Goal: Task Accomplishment & Management: Manage account settings

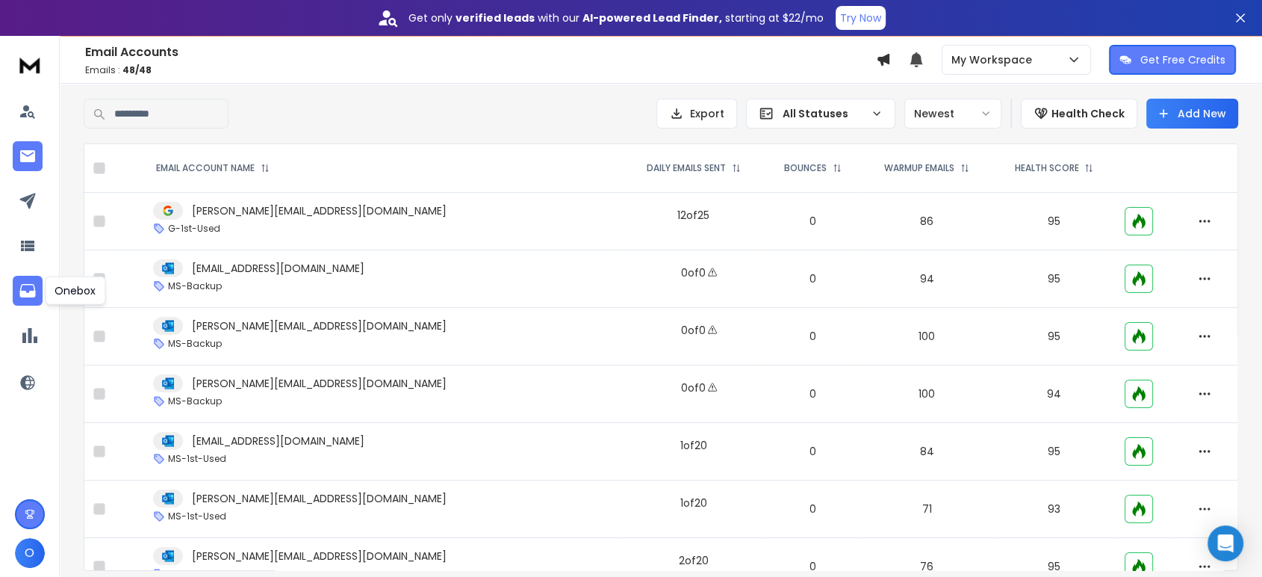
click at [24, 293] on icon at bounding box center [27, 290] width 16 height 13
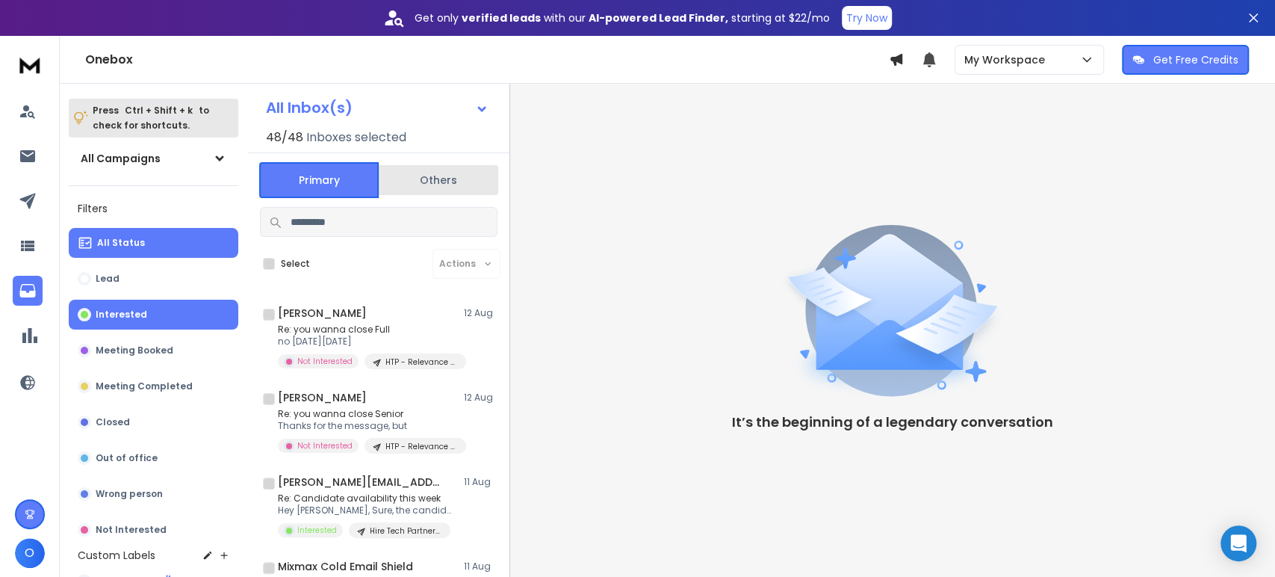
click at [146, 310] on button "Interested" at bounding box center [154, 314] width 170 height 30
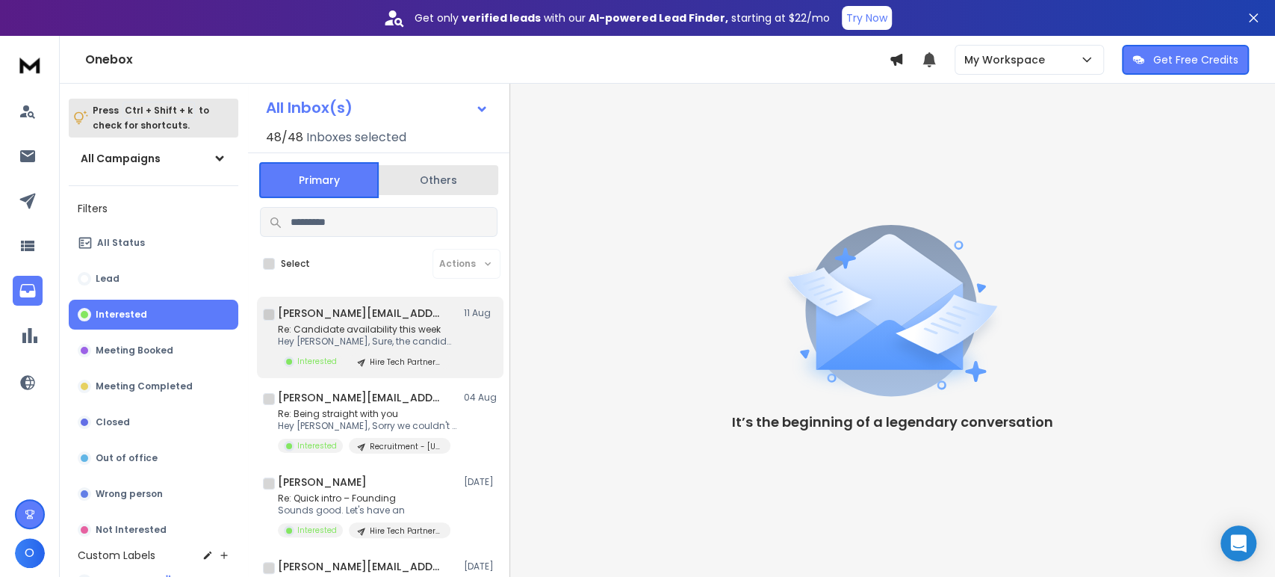
click at [293, 302] on div "ahmed@mandrel.tech 11 Aug Re: Candidate availability this week Hey Ahmed, Sure,…" at bounding box center [380, 336] width 246 height 81
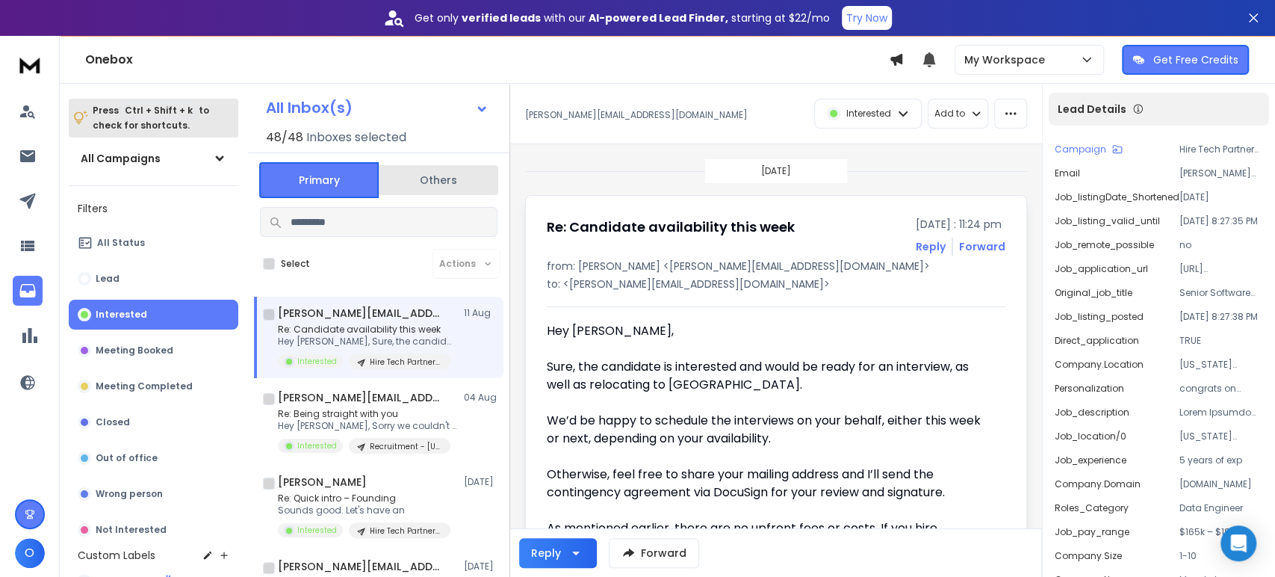
click at [467, 267] on div "Actions" at bounding box center [466, 264] width 68 height 30
click at [263, 310] on button "button" at bounding box center [269, 314] width 12 height 12
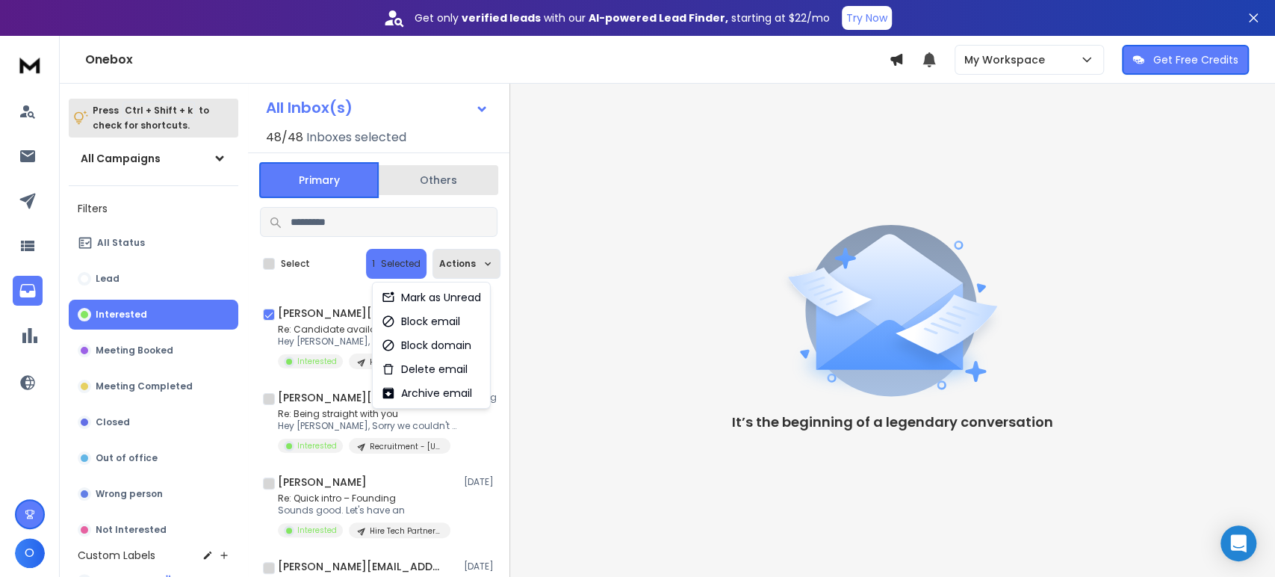
click at [448, 260] on p "Actions" at bounding box center [457, 264] width 37 height 12
click at [448, 290] on div "Mark as Unread" at bounding box center [431, 297] width 99 height 15
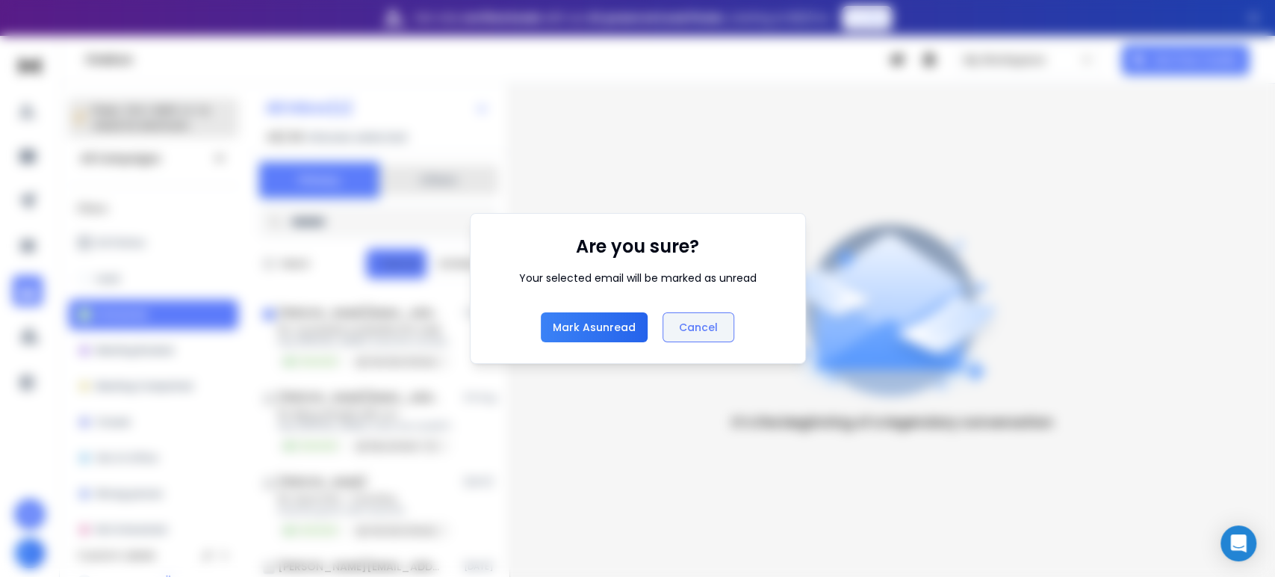
click at [609, 321] on p "Mark as unread" at bounding box center [594, 327] width 83 height 15
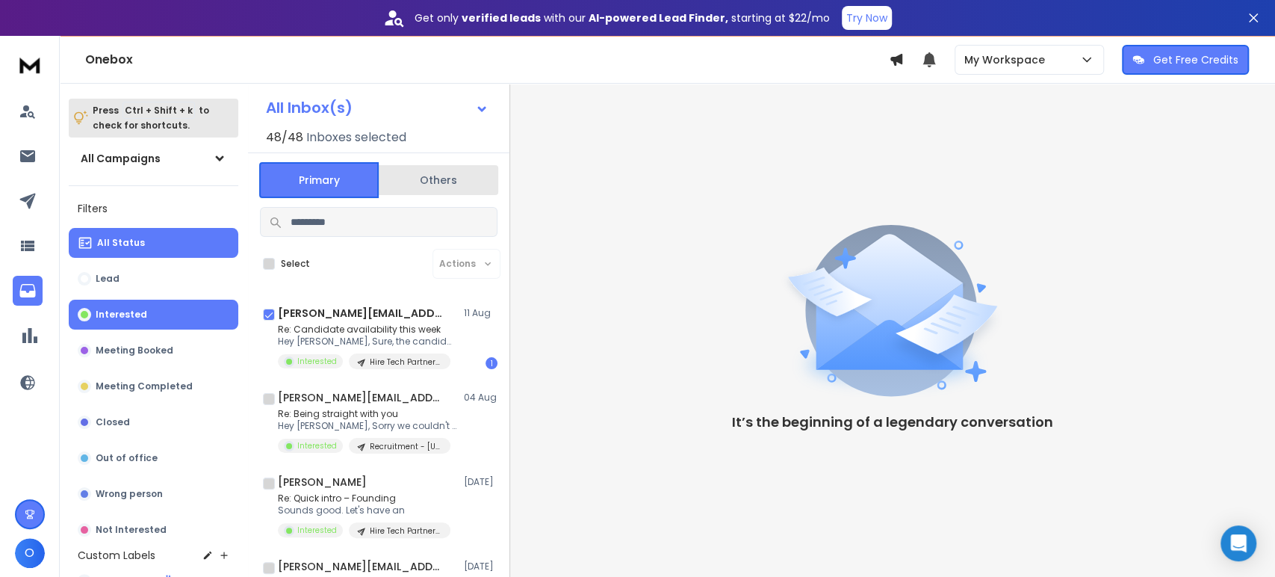
click at [146, 246] on button "All Status" at bounding box center [154, 243] width 170 height 30
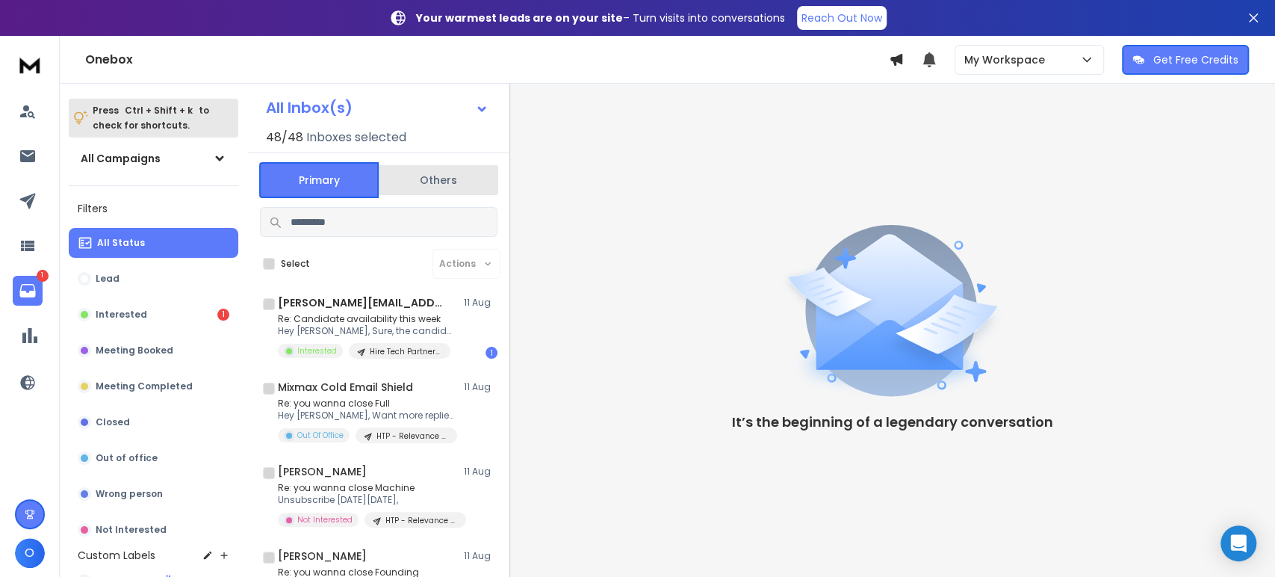
scroll to position [178, 0]
click at [169, 320] on button "Interested 1" at bounding box center [154, 314] width 170 height 30
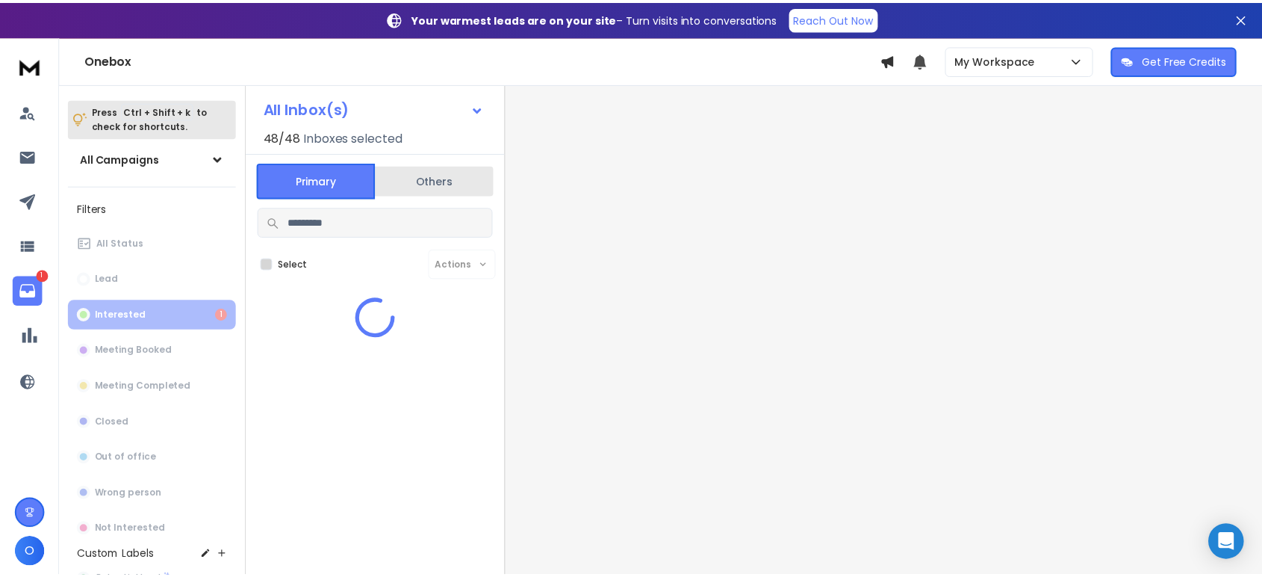
scroll to position [0, 0]
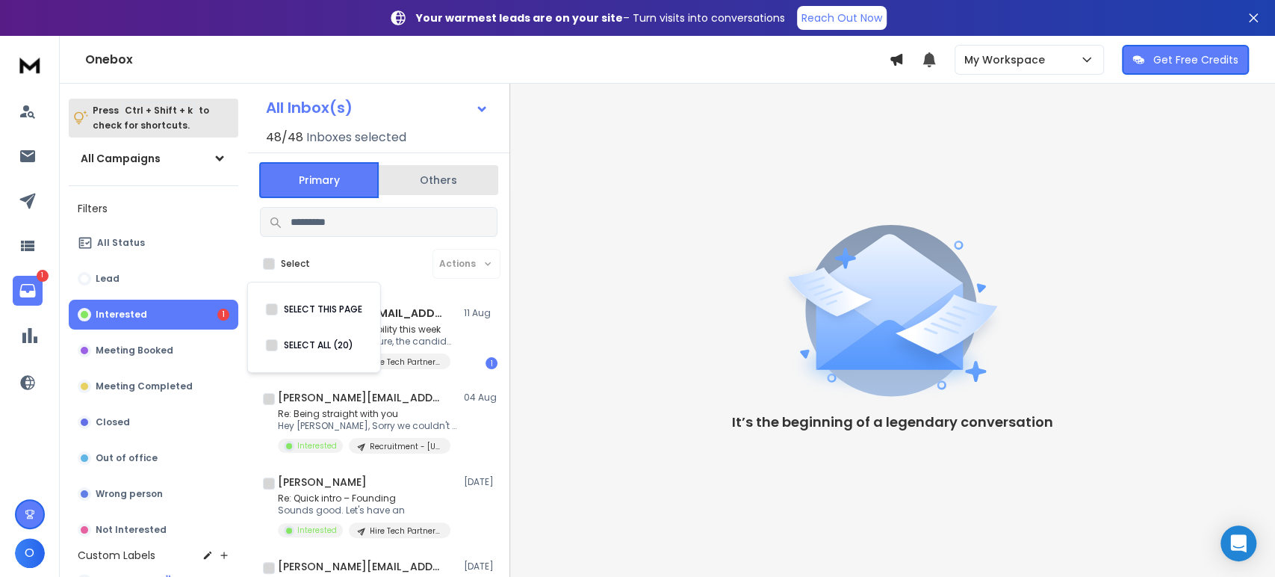
click at [263, 266] on button "SELECT THIS PAGE" at bounding box center [269, 264] width 12 height 12
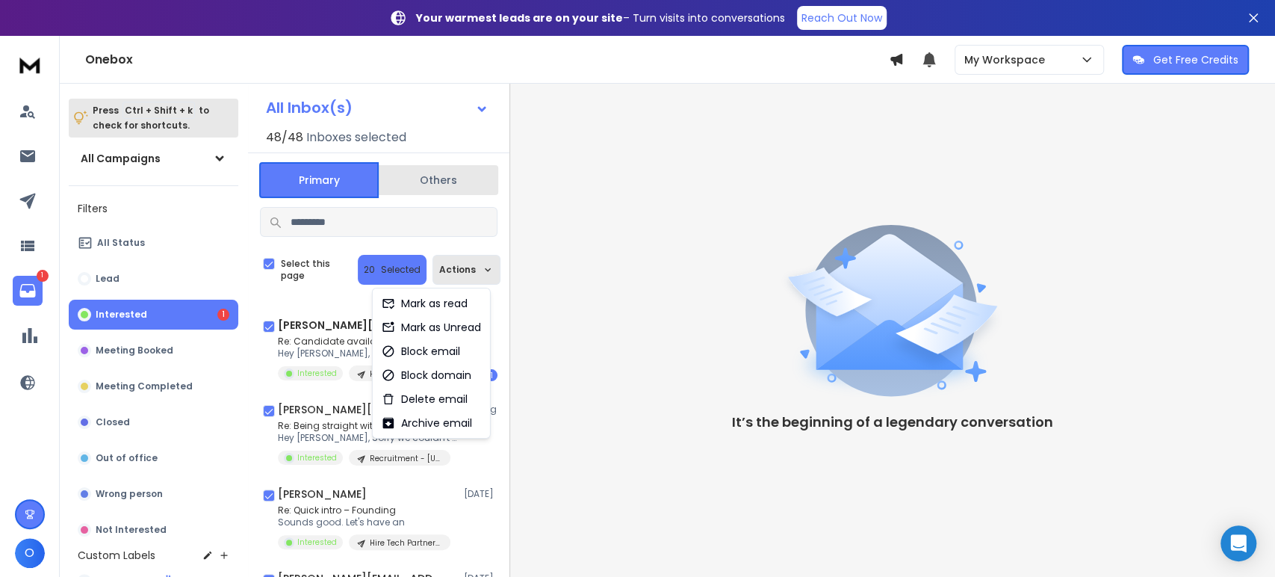
click at [467, 282] on button "Actions" at bounding box center [466, 270] width 68 height 30
click at [461, 337] on div "Mark as Unread" at bounding box center [431, 327] width 111 height 24
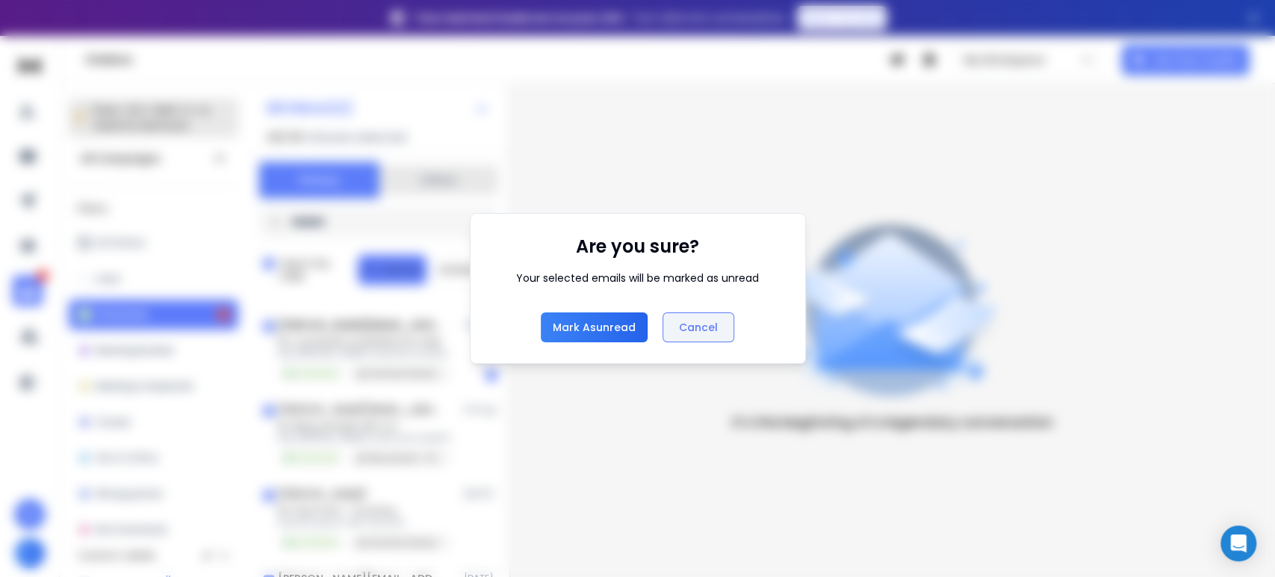
click at [577, 329] on p "Mark as unread" at bounding box center [594, 327] width 83 height 15
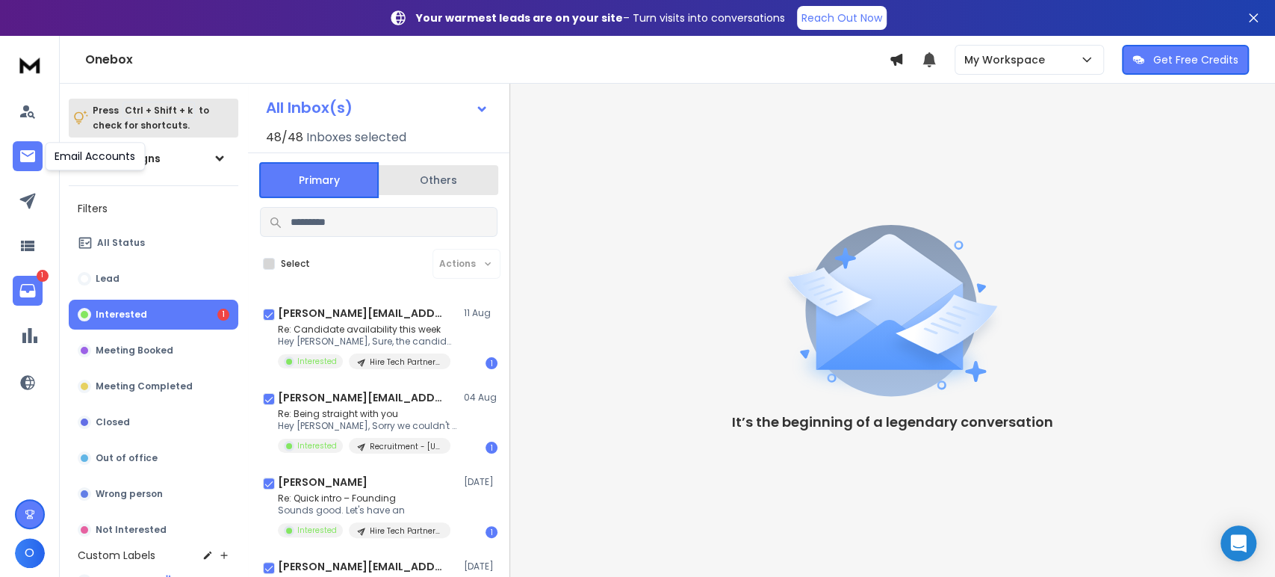
click at [35, 160] on icon at bounding box center [28, 156] width 18 height 18
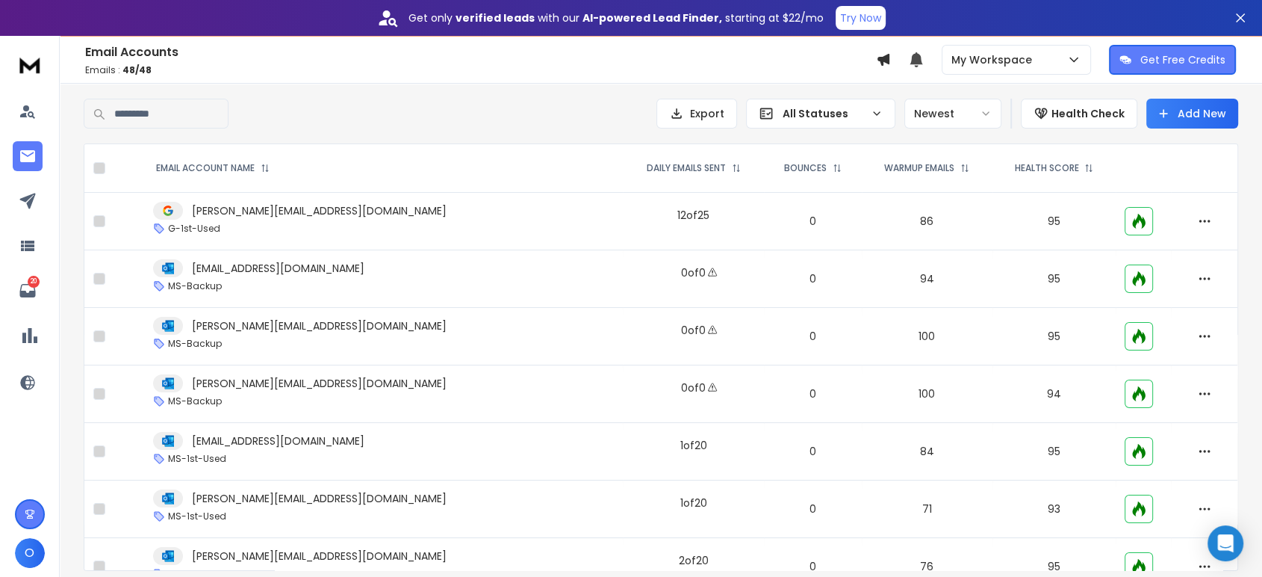
scroll to position [9, 0]
click at [31, 189] on link at bounding box center [28, 201] width 30 height 30
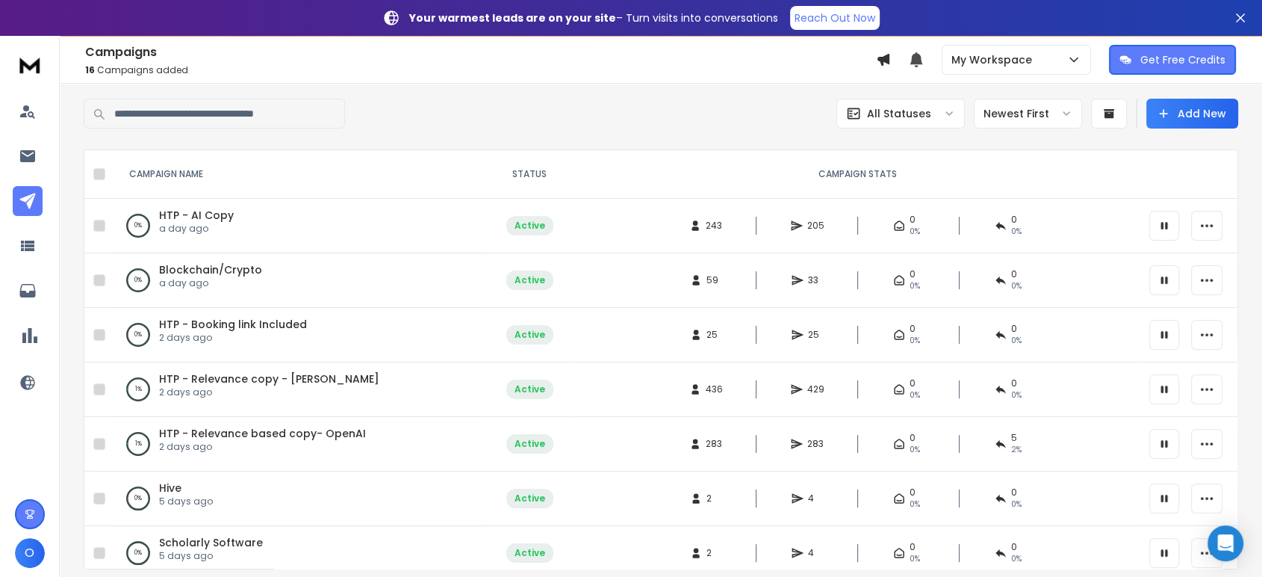
click at [538, 128] on div at bounding box center [372, 114] width 577 height 30
click at [454, 99] on div at bounding box center [372, 114] width 577 height 30
click at [469, 70] on p "16 Campaigns added" at bounding box center [480, 70] width 791 height 12
click at [325, 51] on h1 "Campaigns" at bounding box center [480, 52] width 791 height 18
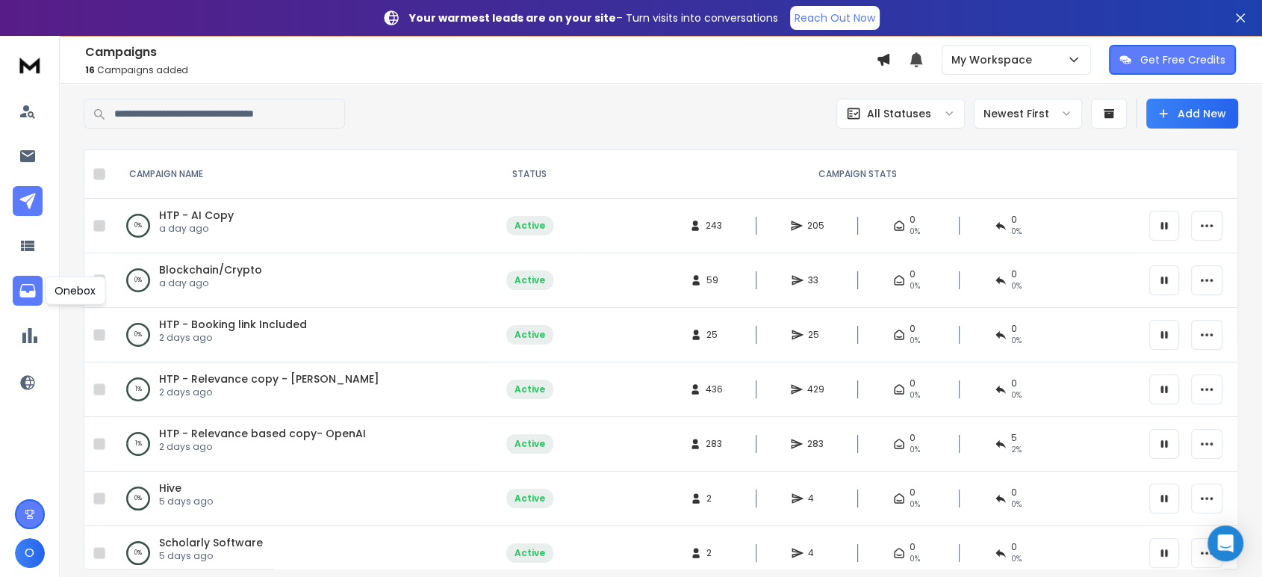
click at [19, 290] on icon at bounding box center [28, 291] width 18 height 18
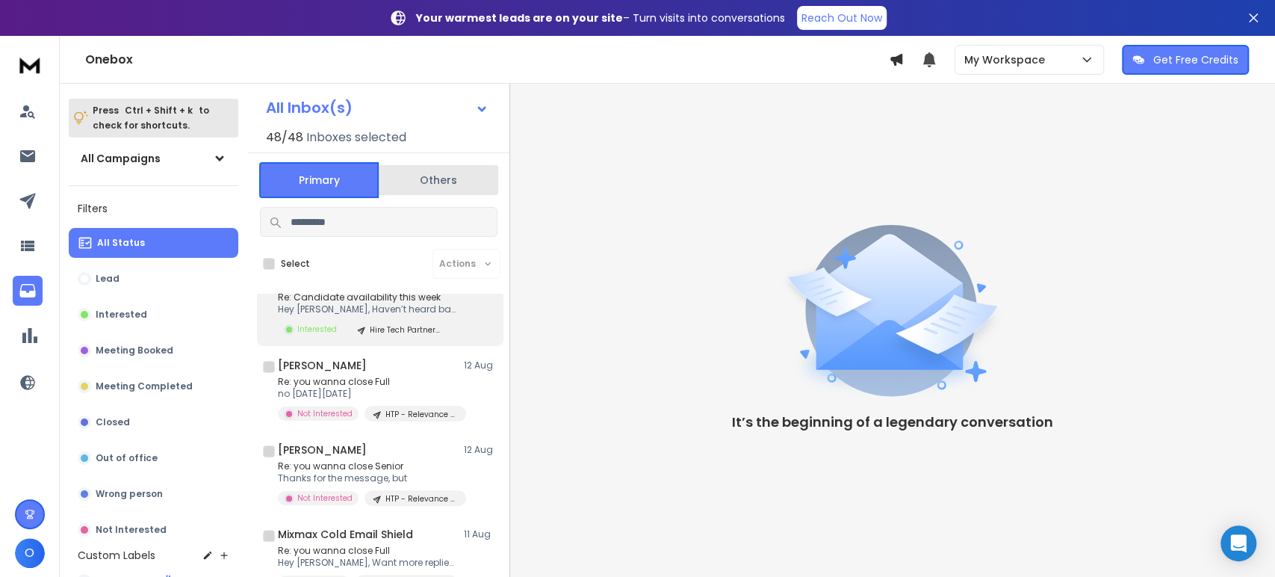
scroll to position [20, 0]
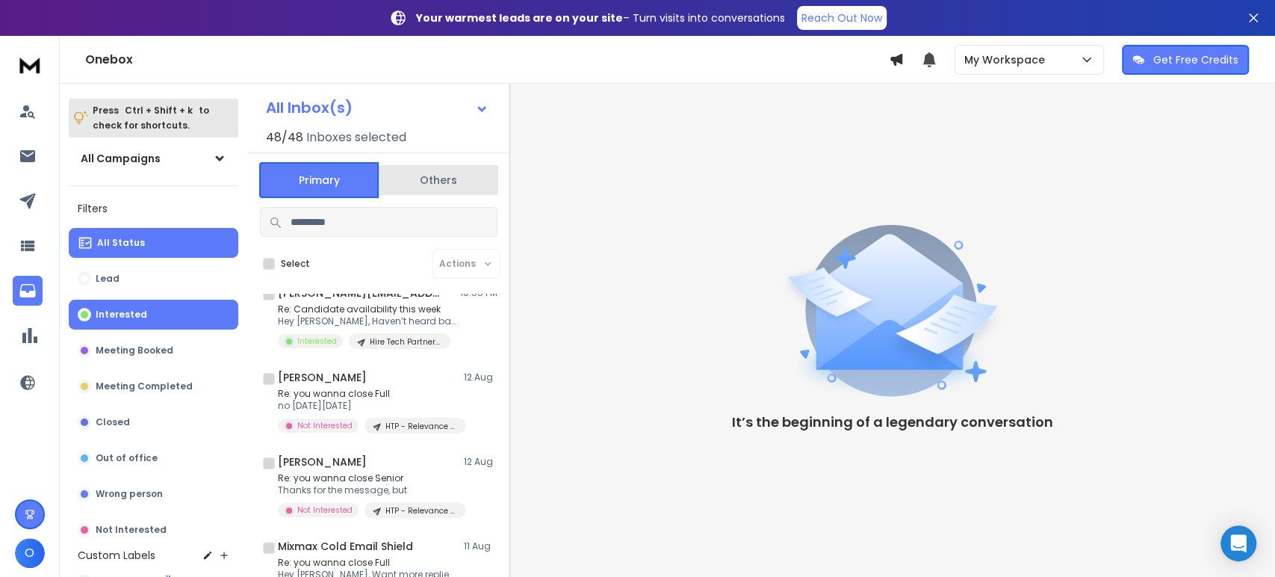
click at [181, 308] on button "Interested" at bounding box center [154, 314] width 170 height 30
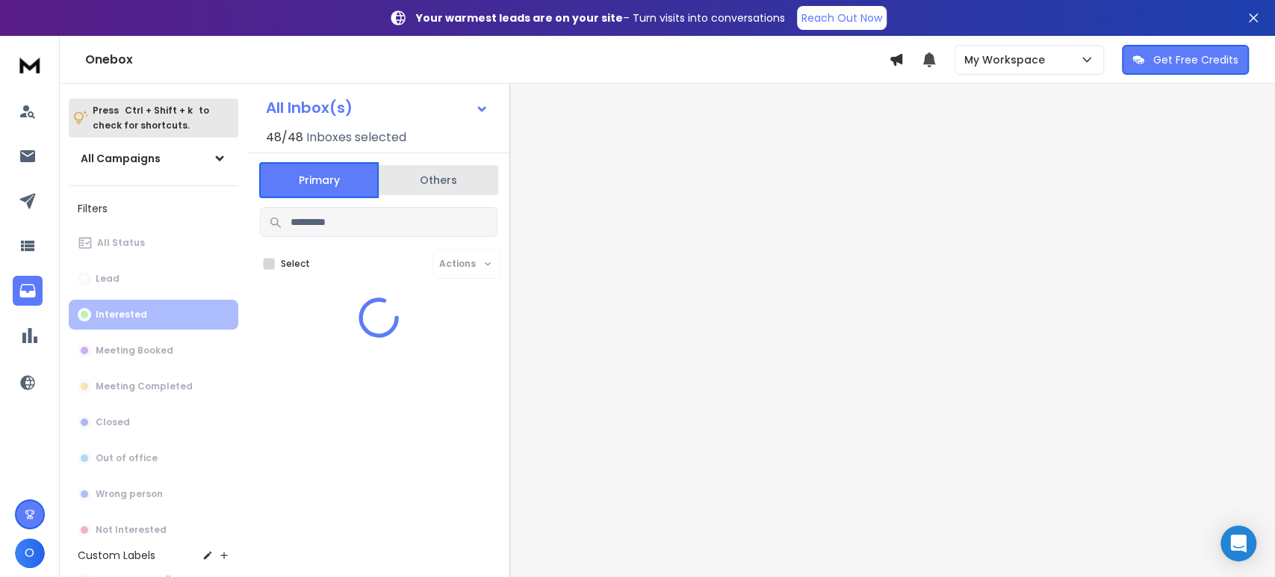
scroll to position [0, 0]
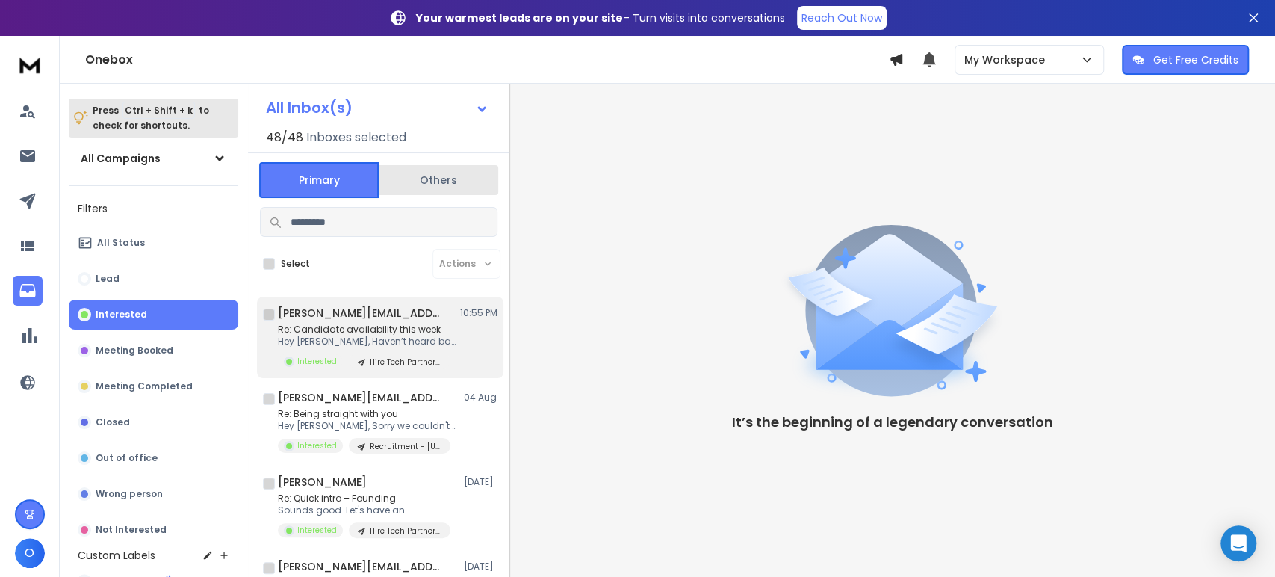
click at [326, 313] on h1 "[PERSON_NAME][EMAIL_ADDRESS][DOMAIN_NAME]" at bounding box center [360, 312] width 164 height 15
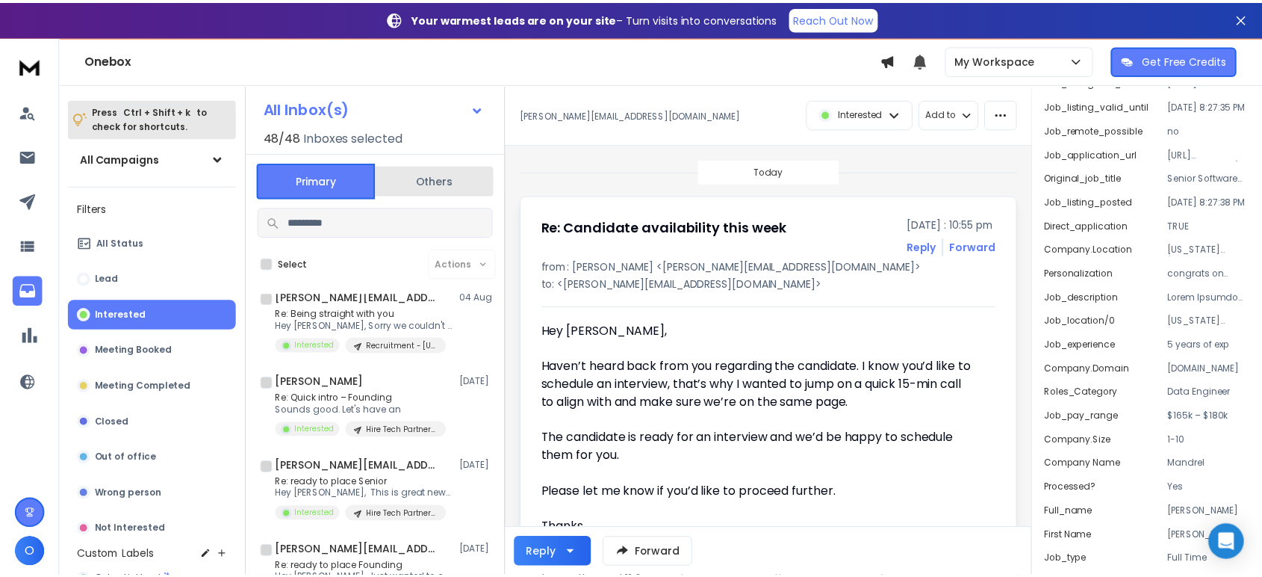
scroll to position [99, 0]
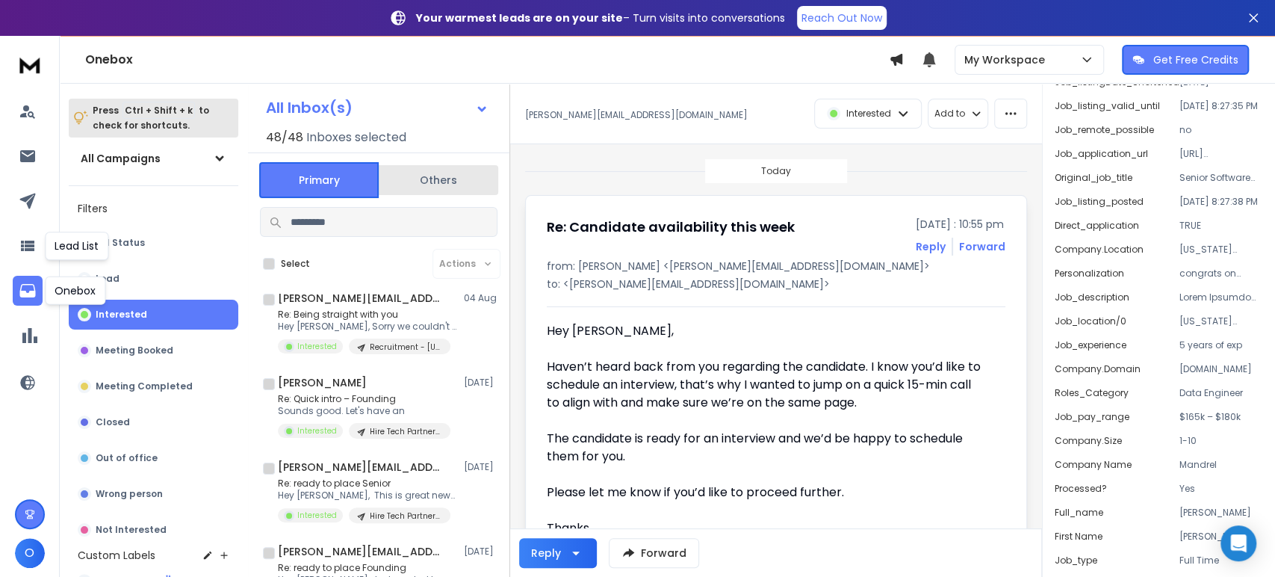
click at [23, 283] on icon at bounding box center [28, 291] width 18 height 18
click at [39, 195] on link at bounding box center [28, 201] width 30 height 30
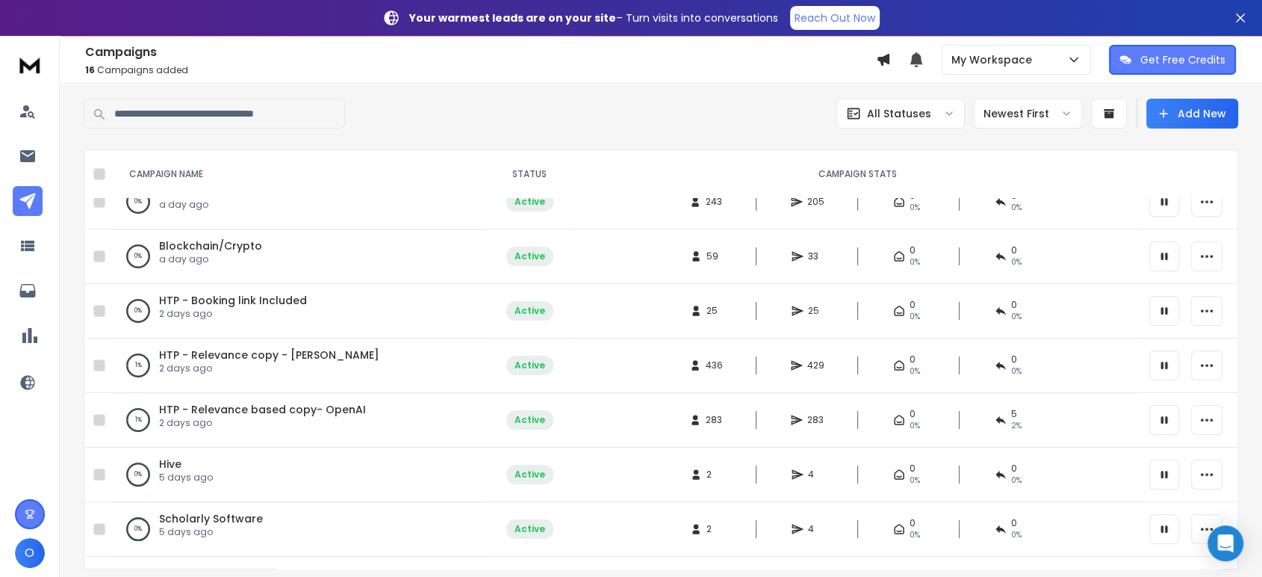
scroll to position [23, 0]
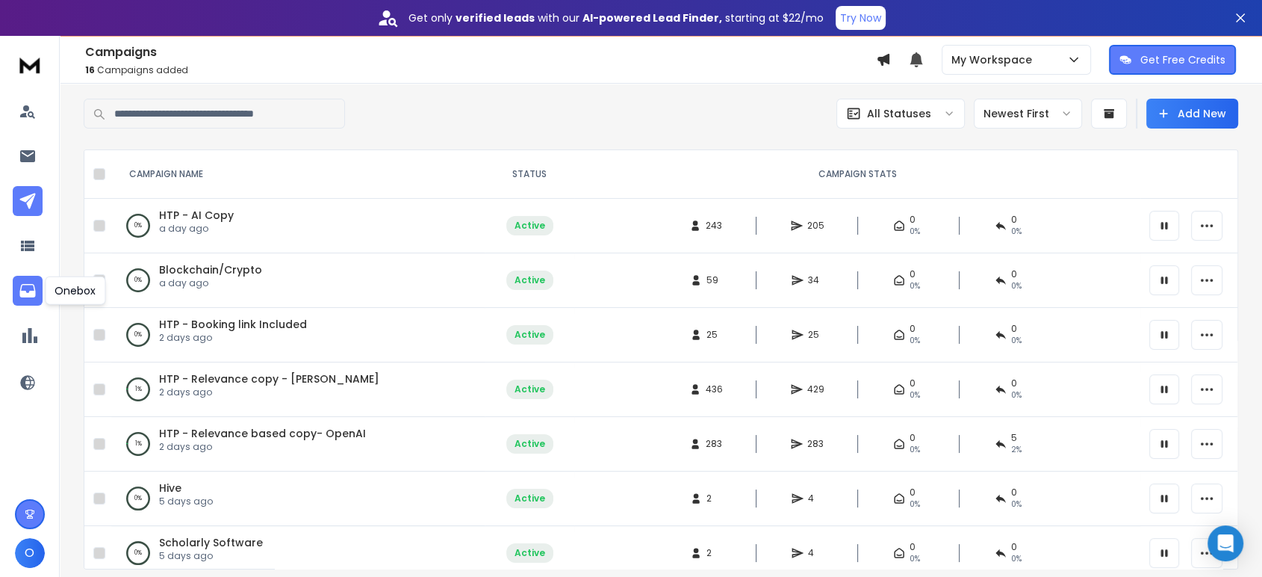
click at [34, 288] on icon at bounding box center [27, 290] width 16 height 13
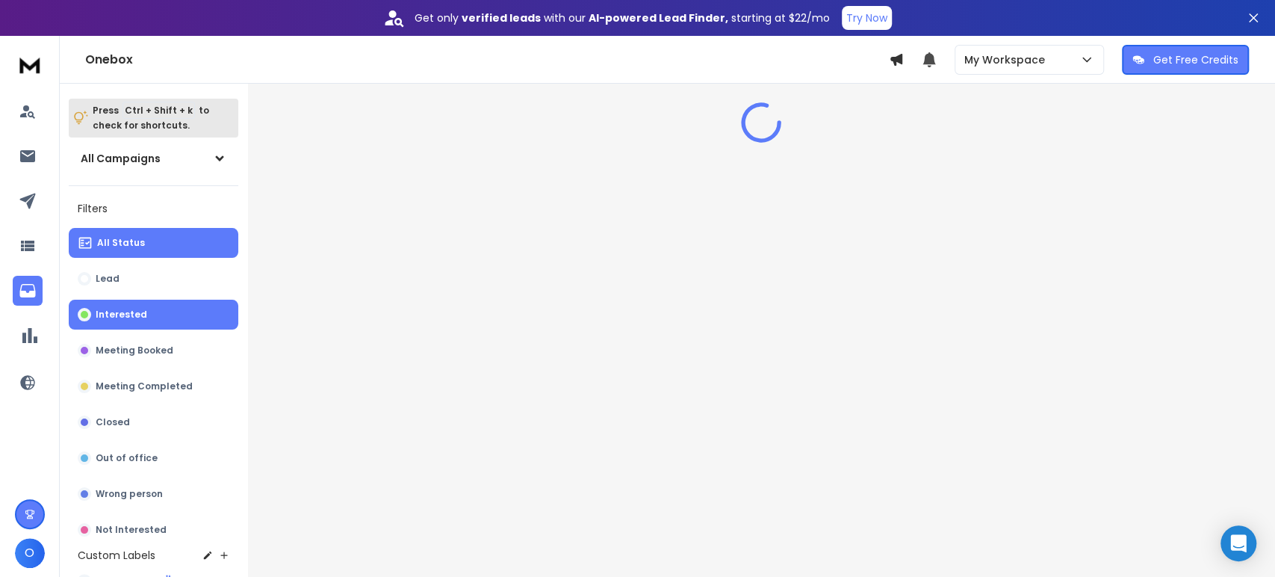
click at [127, 311] on p "Interested" at bounding box center [122, 314] width 52 height 12
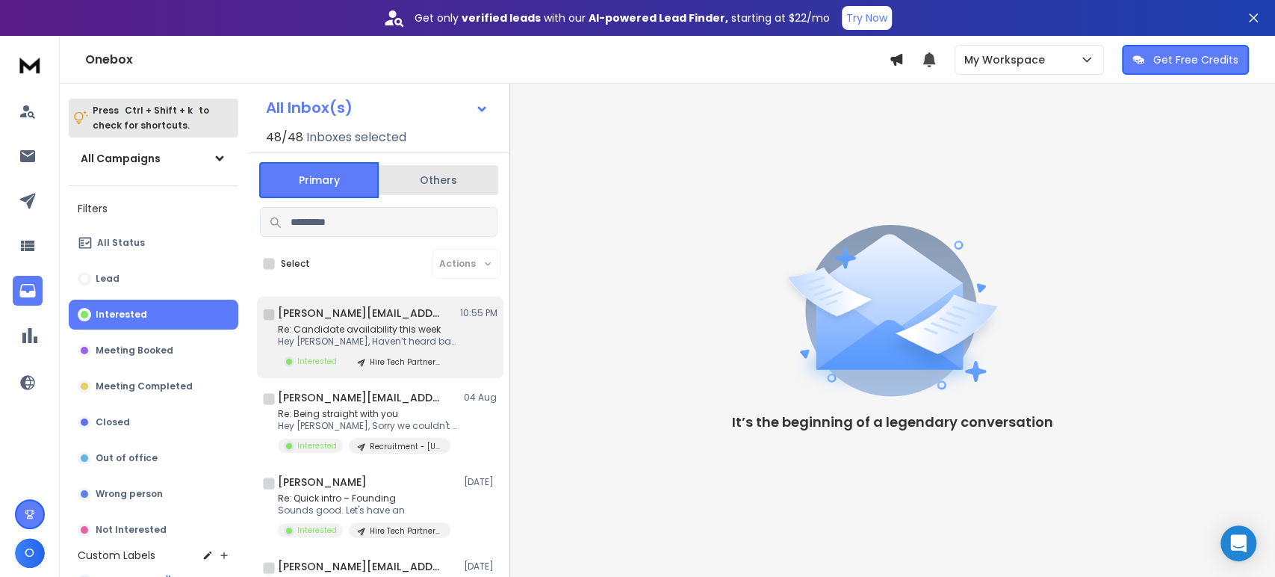
click at [343, 318] on h1 "[PERSON_NAME][EMAIL_ADDRESS][DOMAIN_NAME]" at bounding box center [360, 312] width 164 height 15
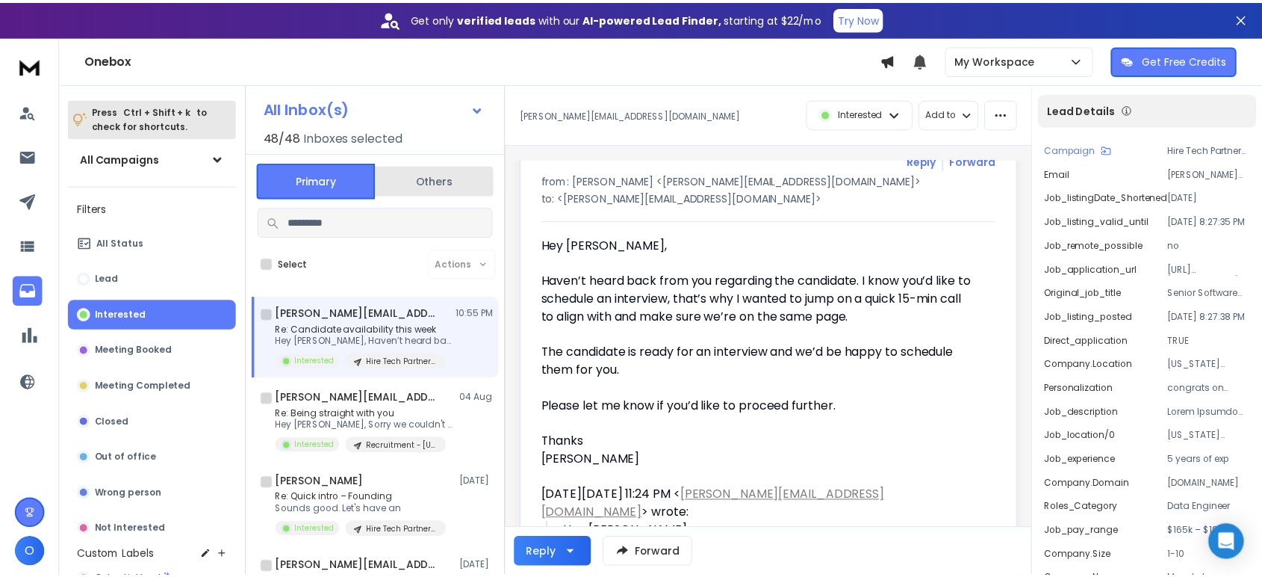
scroll to position [88, 0]
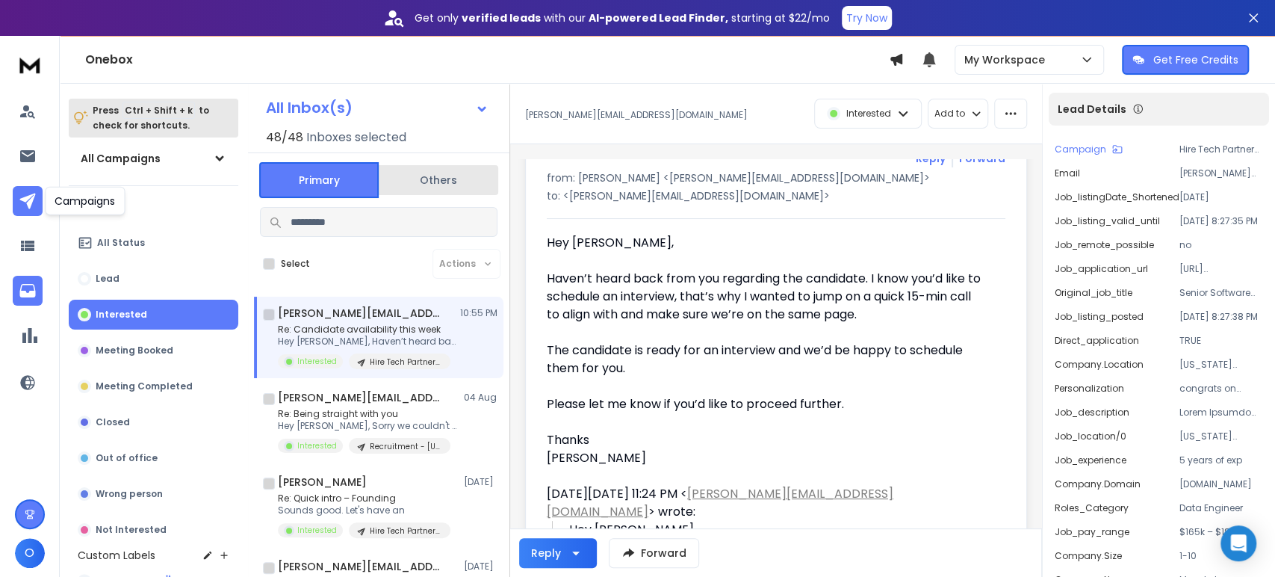
click at [19, 208] on icon at bounding box center [28, 201] width 18 height 18
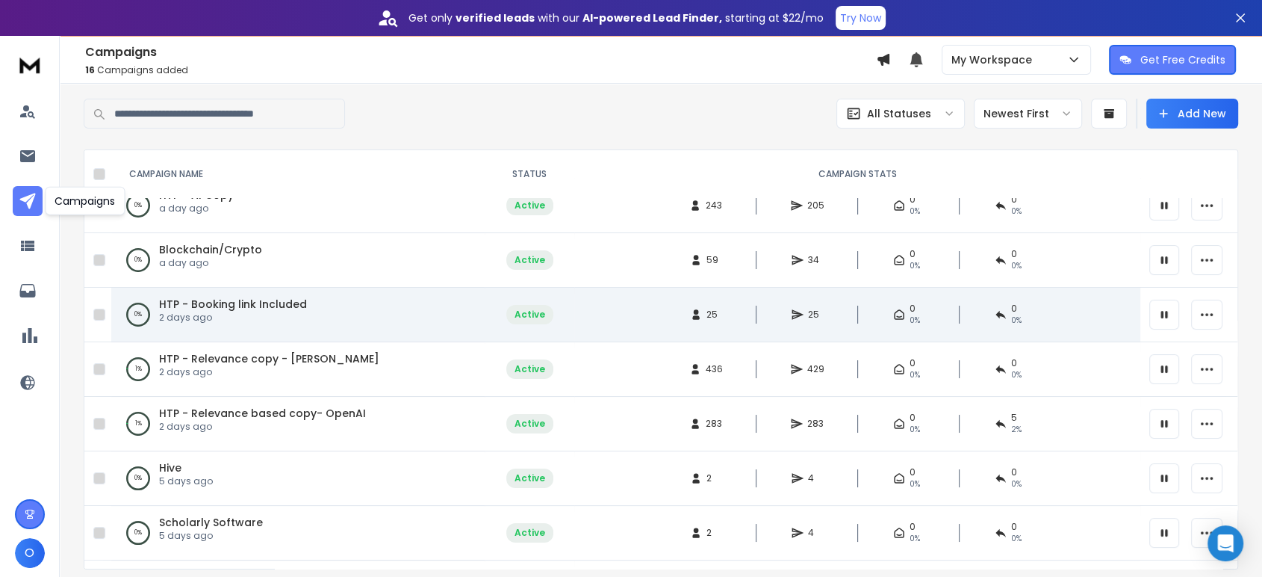
scroll to position [23, 0]
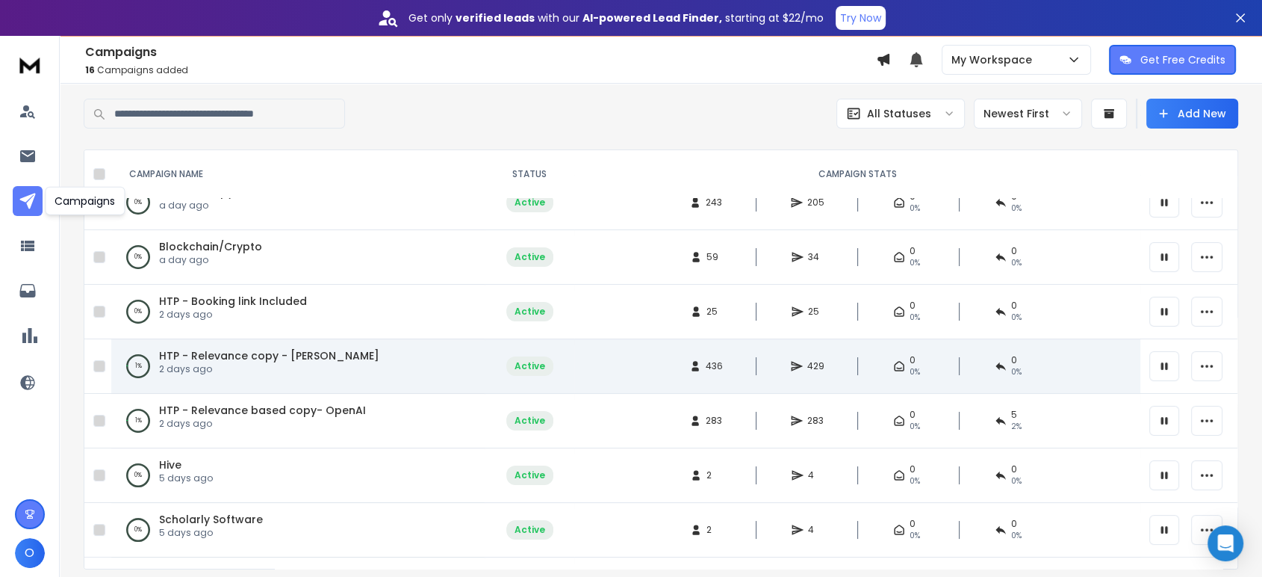
click at [596, 373] on div "436 429 0 0% 0 0 %" at bounding box center [857, 366] width 548 height 24
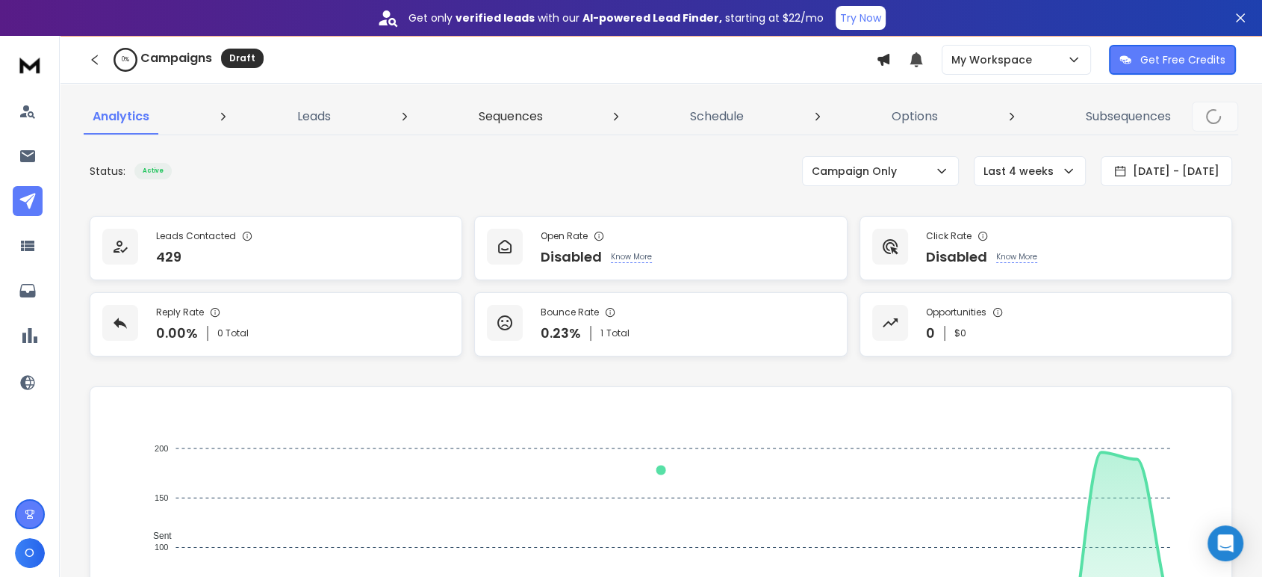
click at [484, 119] on p "Sequences" at bounding box center [511, 117] width 64 height 18
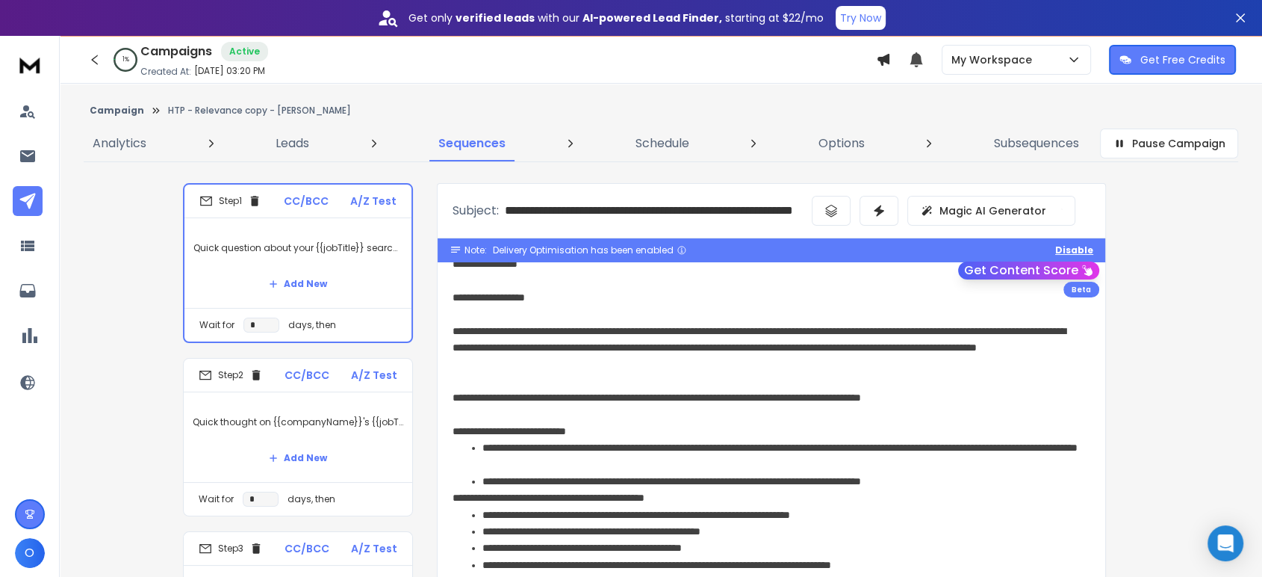
scroll to position [20, 0]
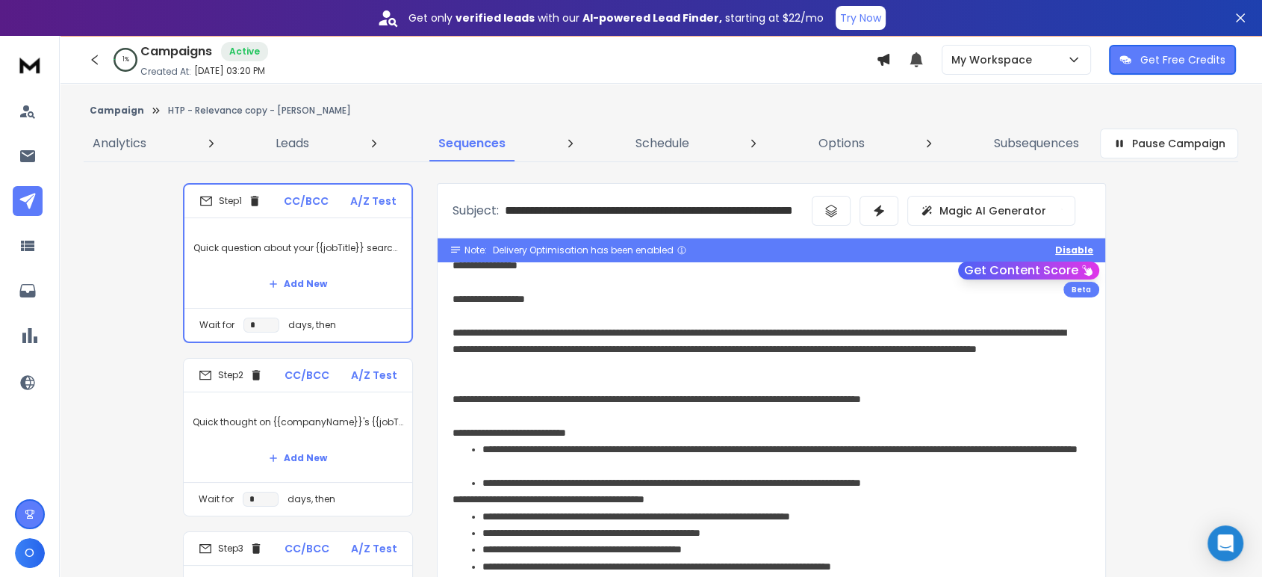
click at [220, 422] on p "Quick thought on {{companyName}}'s {{jobTitle}} search" at bounding box center [298, 422] width 211 height 42
type input "**********"
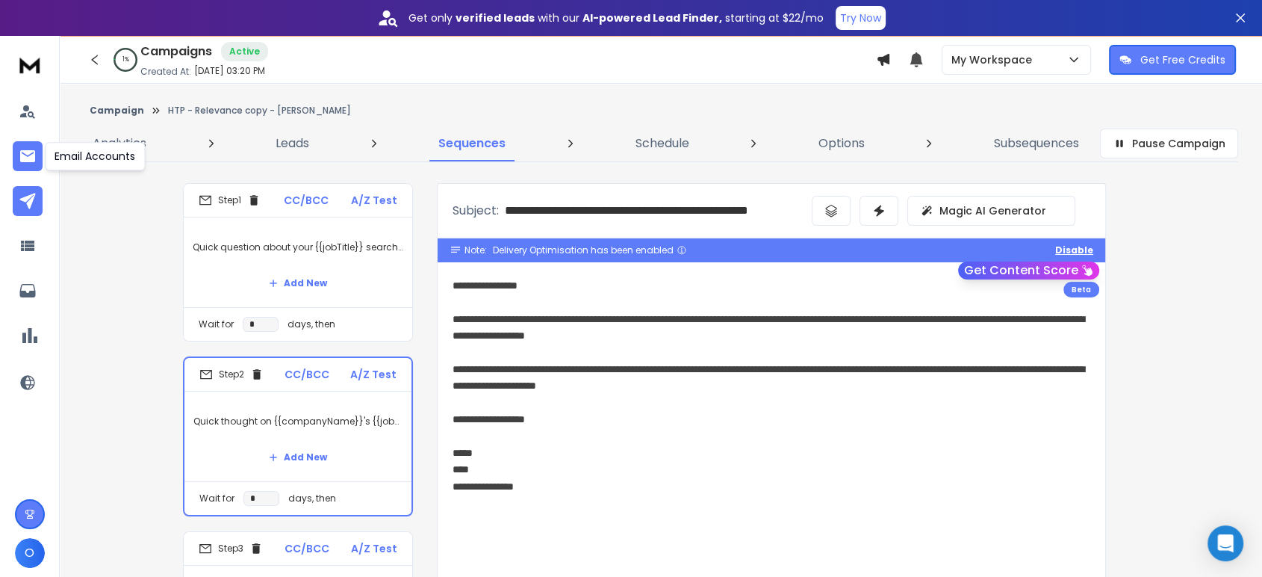
click at [29, 161] on icon at bounding box center [27, 156] width 15 height 12
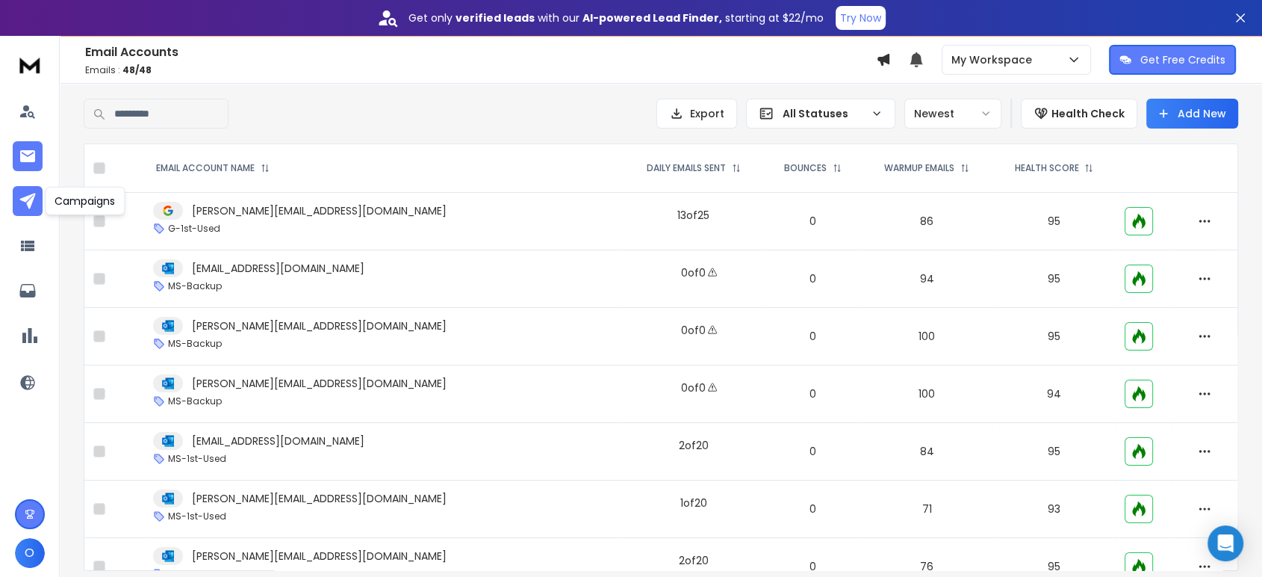
click at [33, 198] on icon at bounding box center [27, 201] width 16 height 16
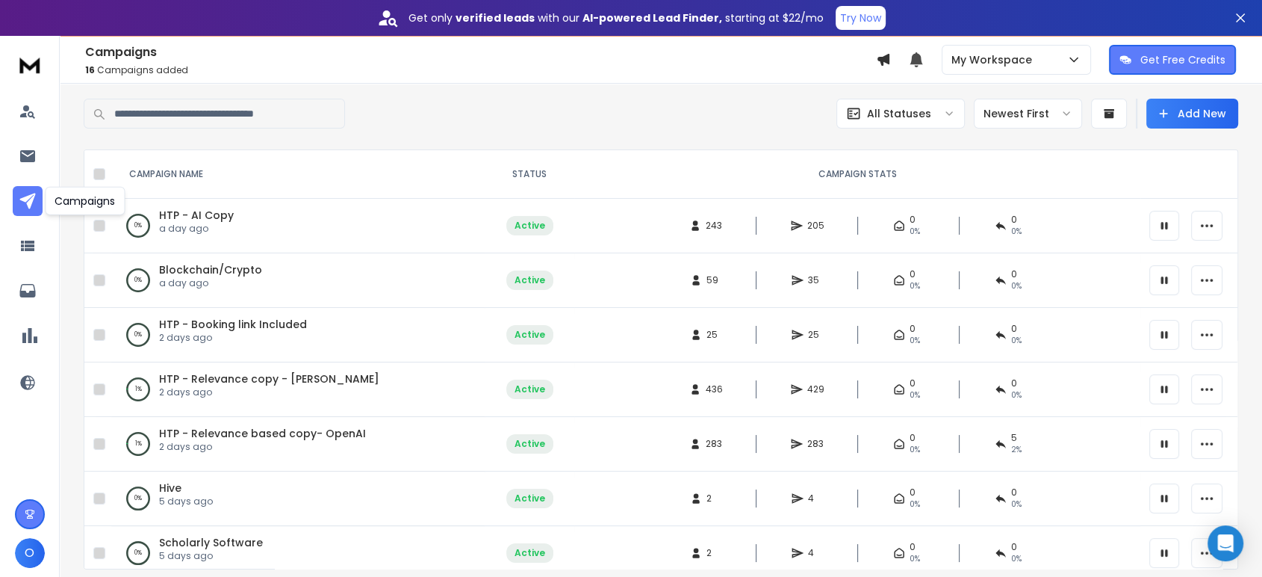
scroll to position [7, 0]
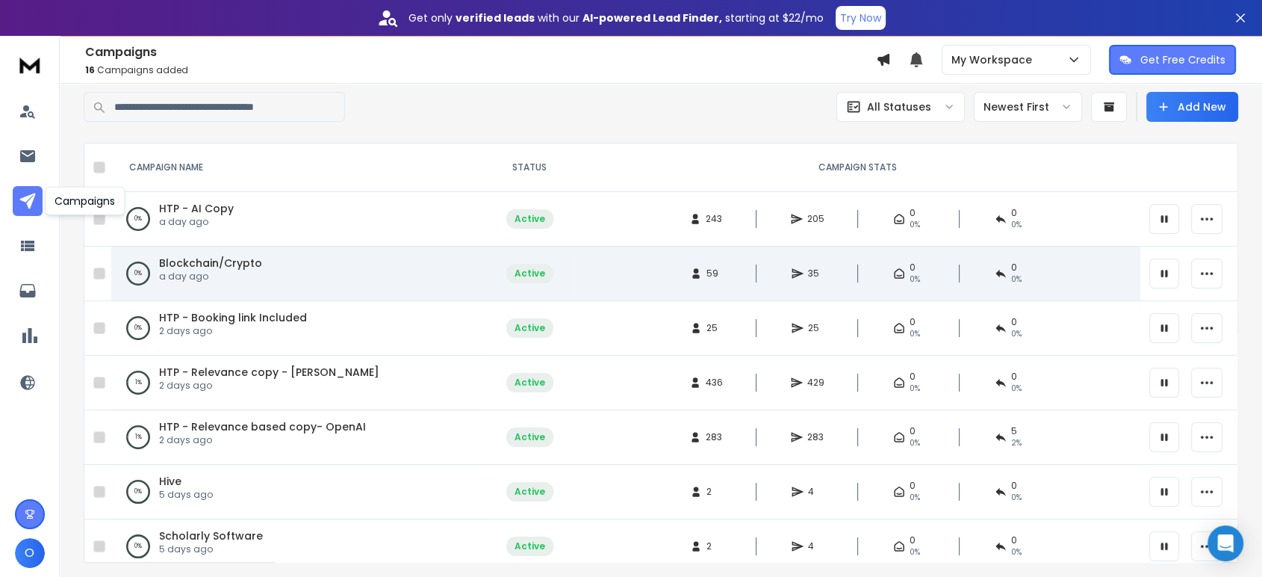
click at [471, 269] on td "0 % Blockchain/Crypto a day ago" at bounding box center [297, 273] width 373 height 55
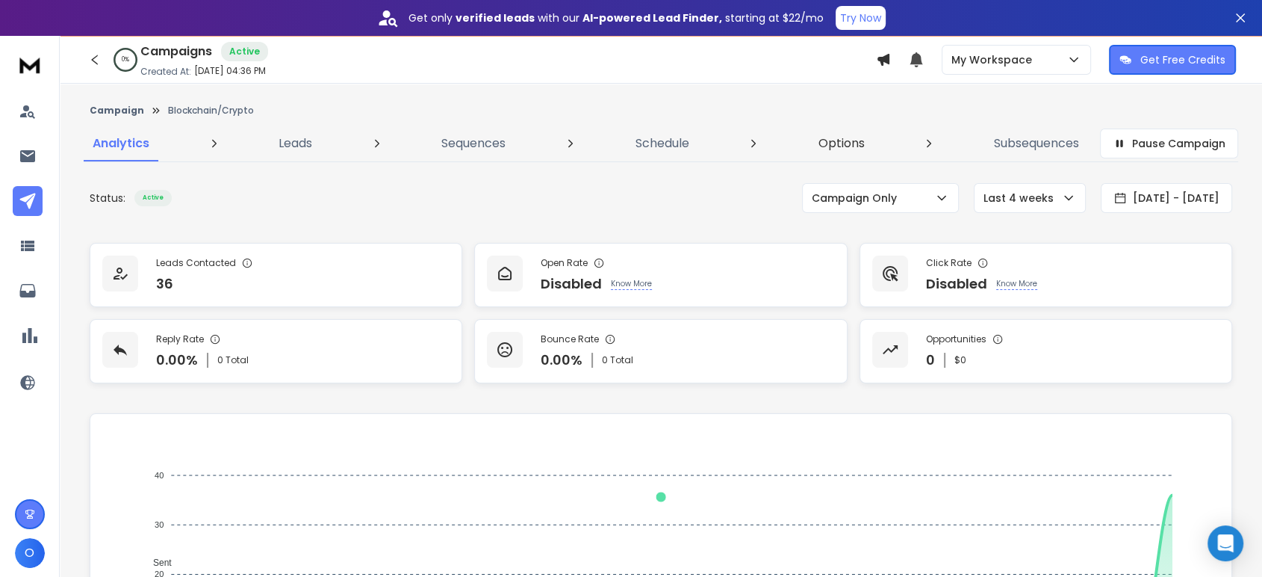
click at [845, 139] on p "Options" at bounding box center [841, 143] width 46 height 18
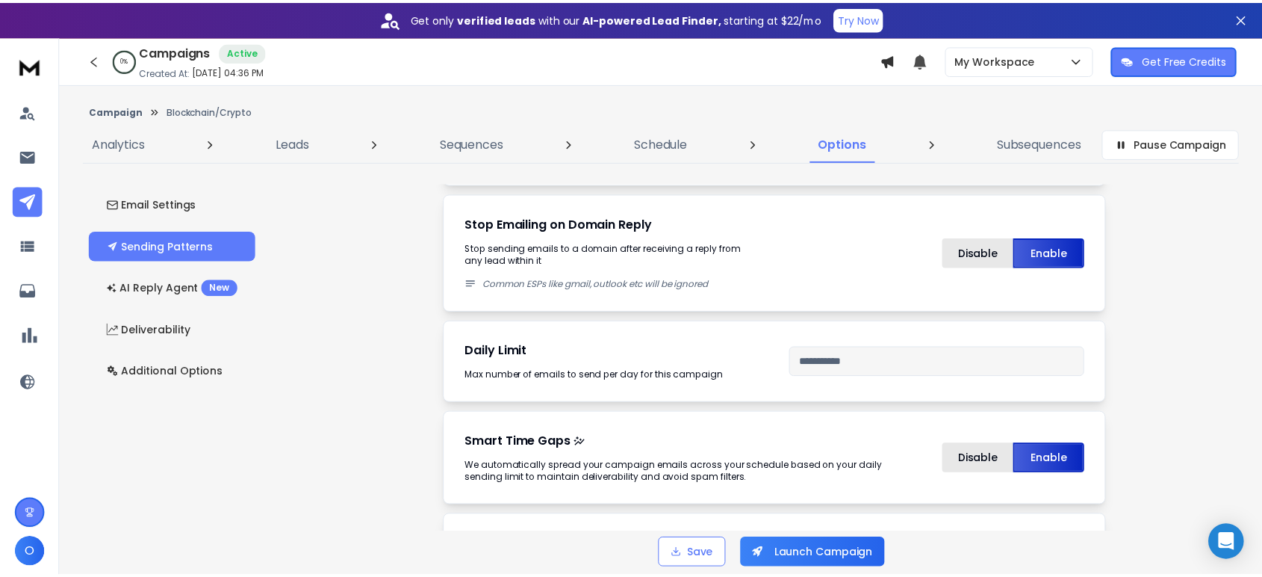
scroll to position [611, 0]
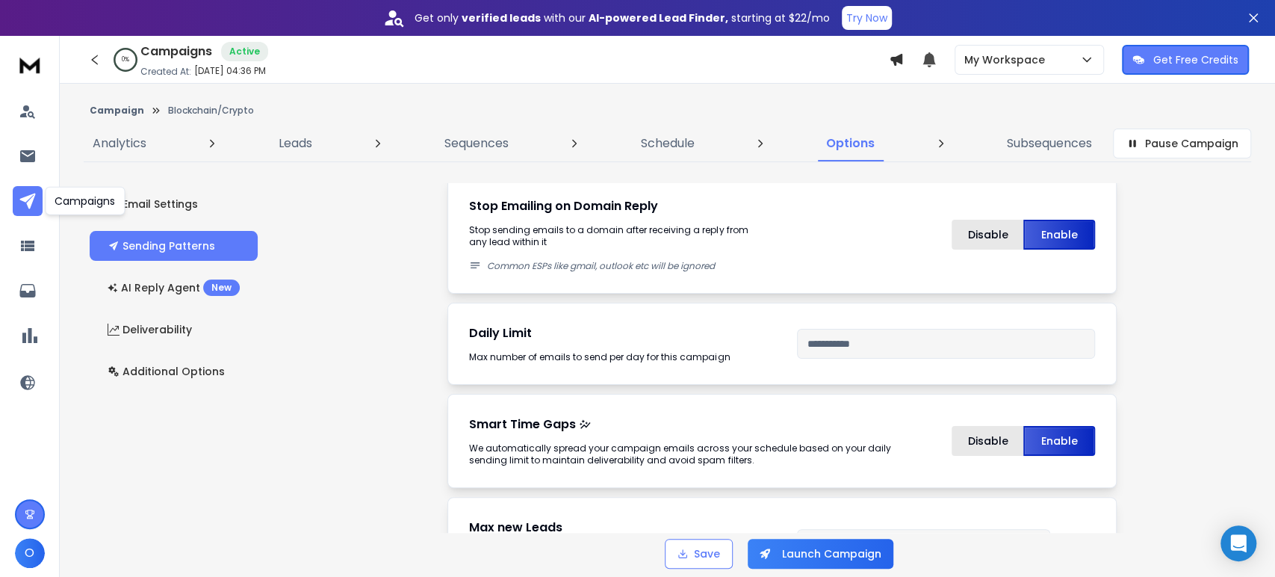
click at [32, 190] on link at bounding box center [28, 201] width 30 height 30
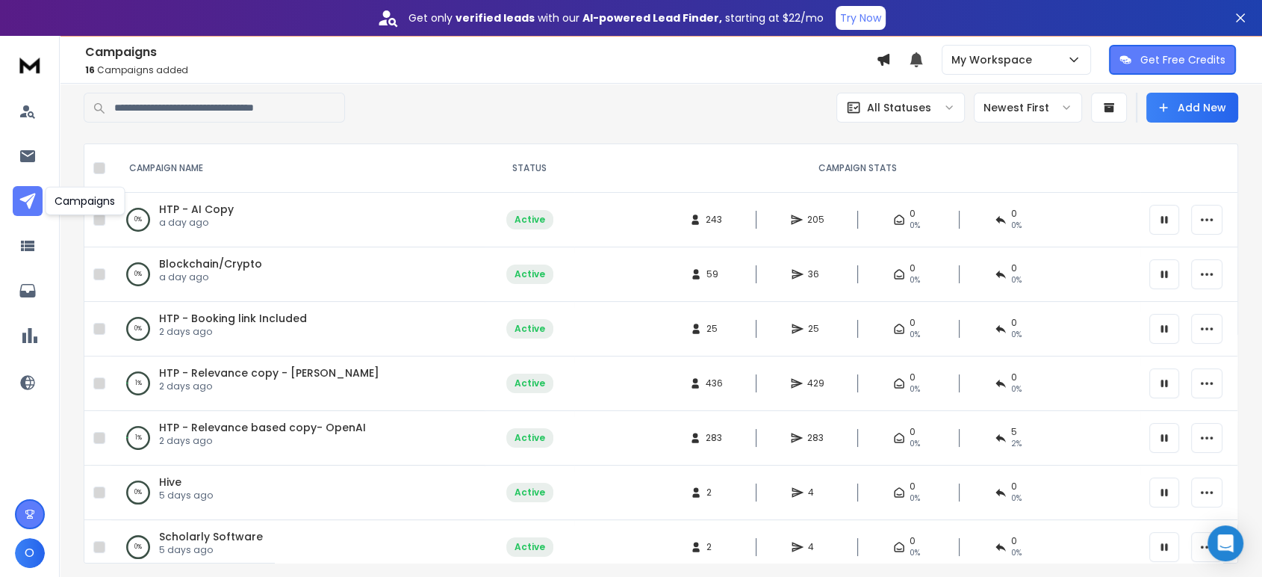
scroll to position [7, 0]
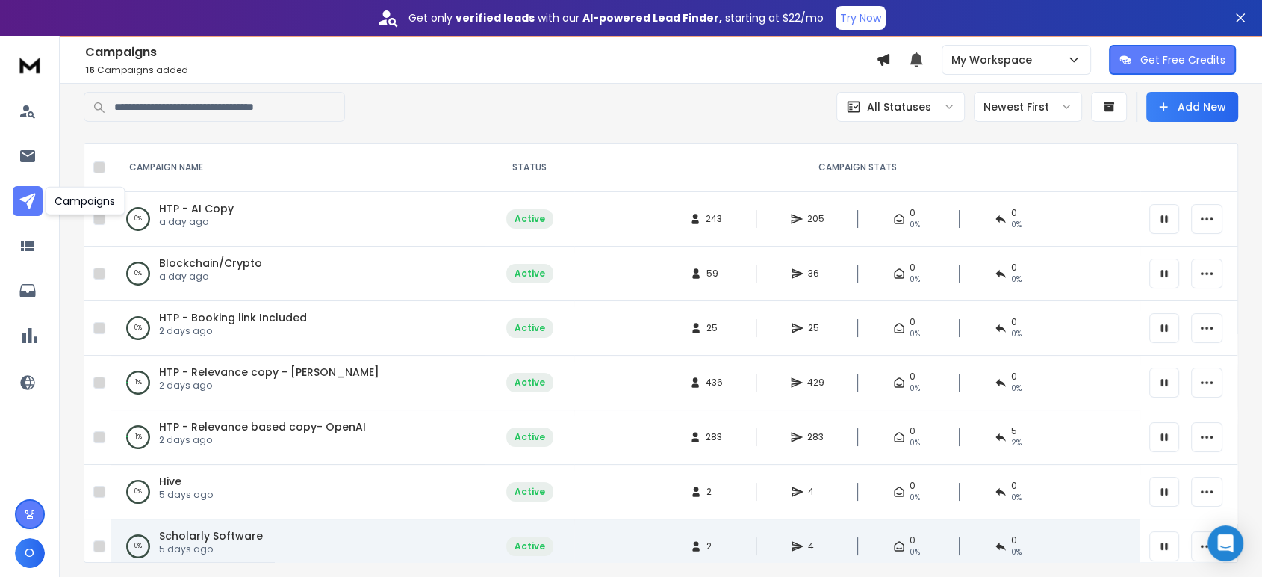
click at [475, 538] on td "0 % Scholarly Software 5 days ago" at bounding box center [297, 546] width 373 height 55
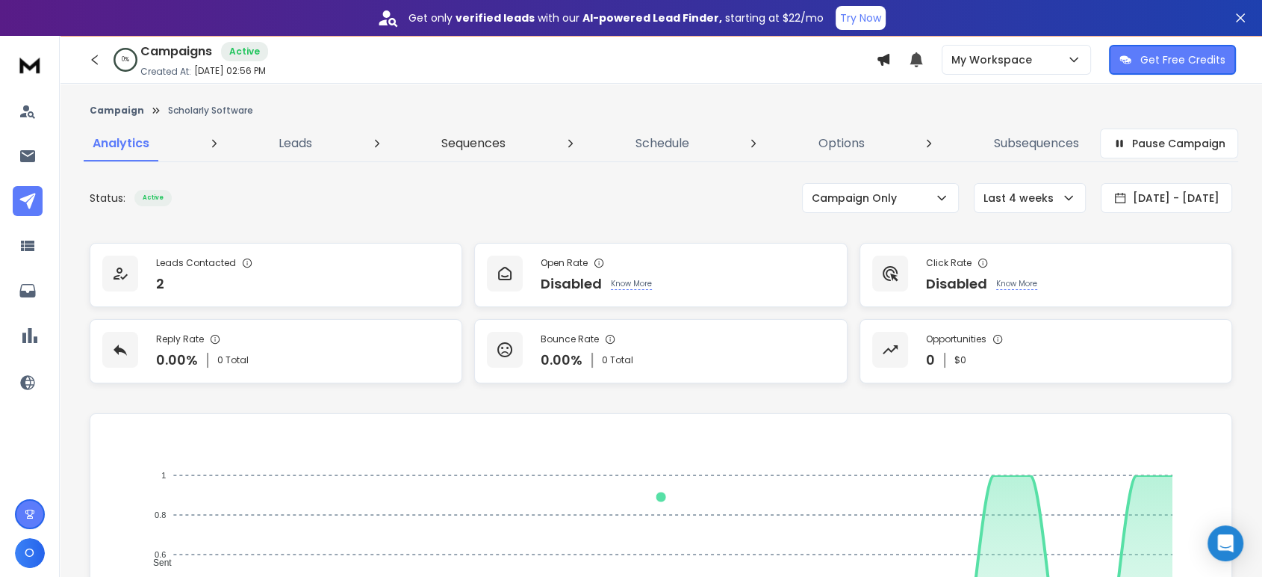
click at [438, 148] on link "Sequences" at bounding box center [473, 143] width 82 height 36
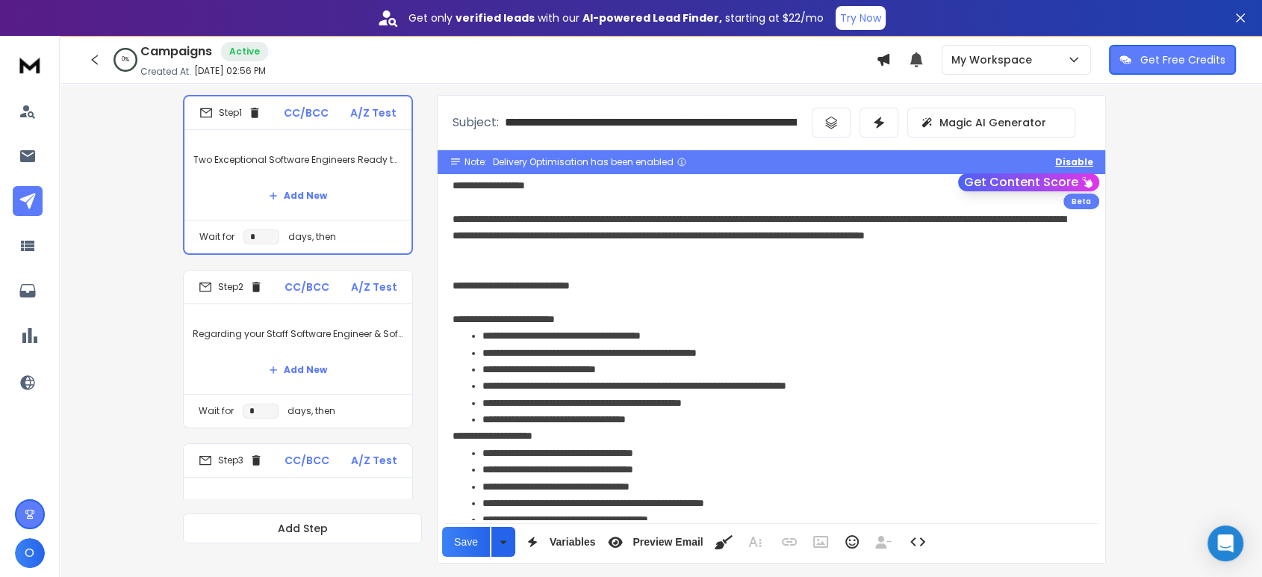
scroll to position [46, 0]
click at [329, 315] on p "Regarding your Staff Software Engineer & Software Engineer search" at bounding box center [298, 334] width 211 height 42
type input "**********"
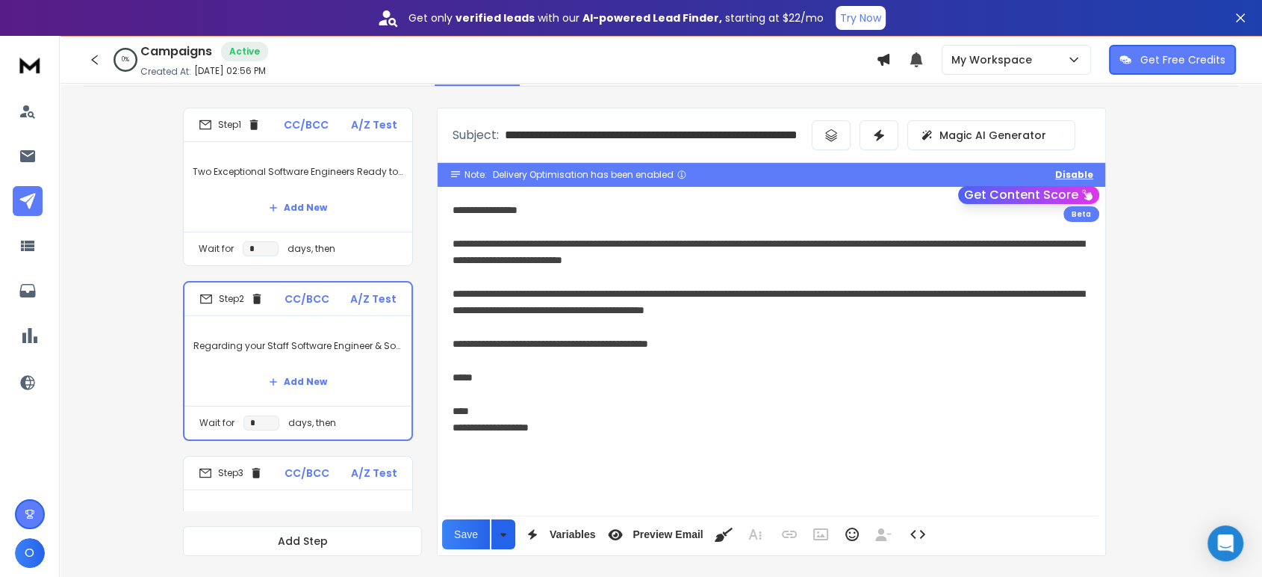
click at [145, 202] on div "**********" at bounding box center [661, 332] width 1155 height 460
click at [32, 195] on icon at bounding box center [27, 201] width 16 height 16
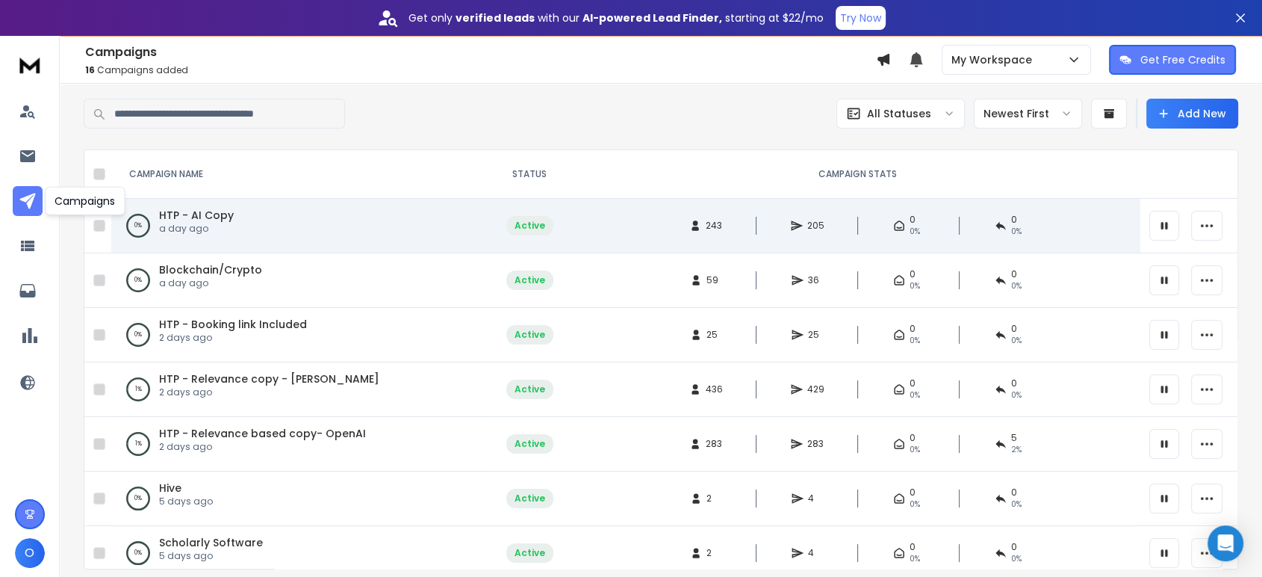
click at [376, 208] on div "0 % HTP - AI Copy a day ago" at bounding box center [298, 226] width 344 height 36
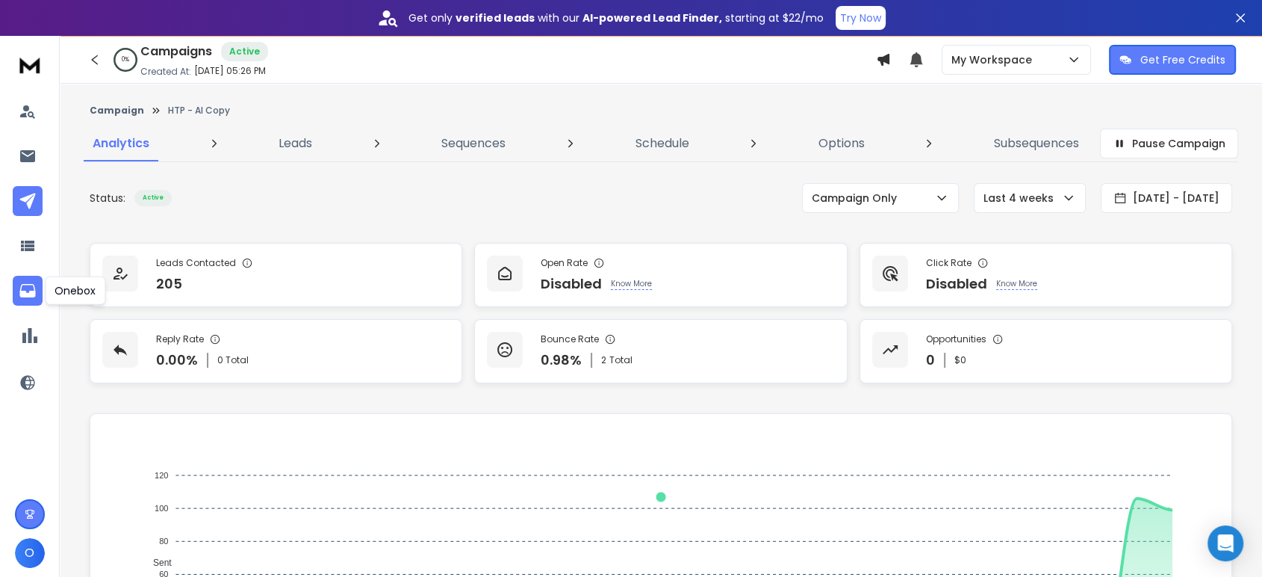
click at [22, 285] on icon at bounding box center [27, 290] width 16 height 13
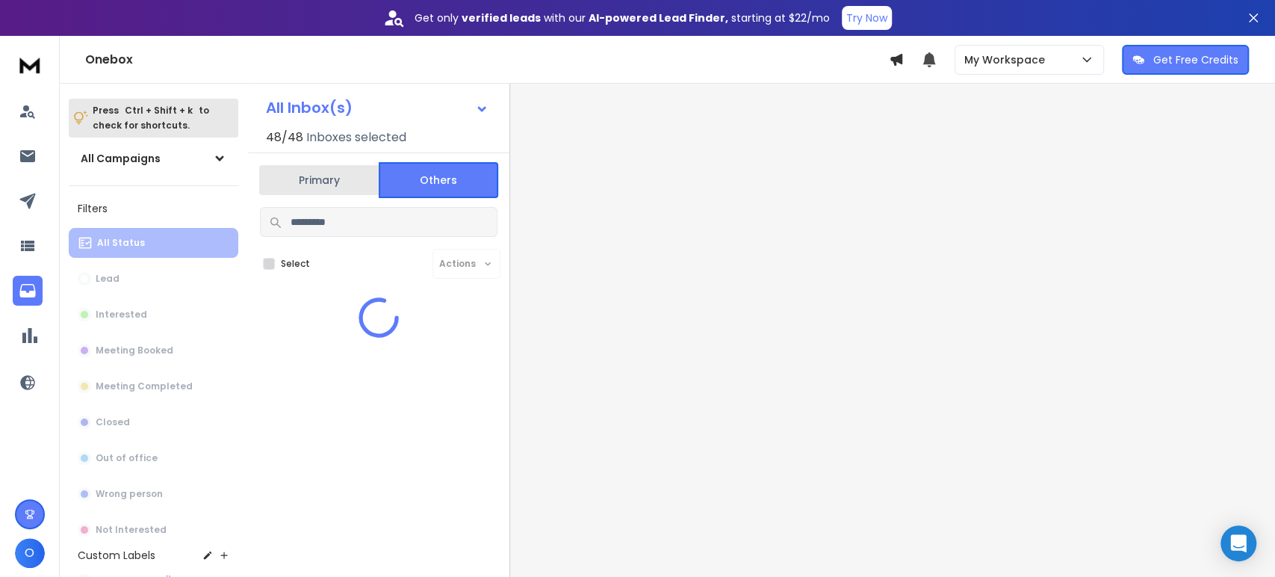
click at [414, 179] on button "Others" at bounding box center [438, 180] width 119 height 36
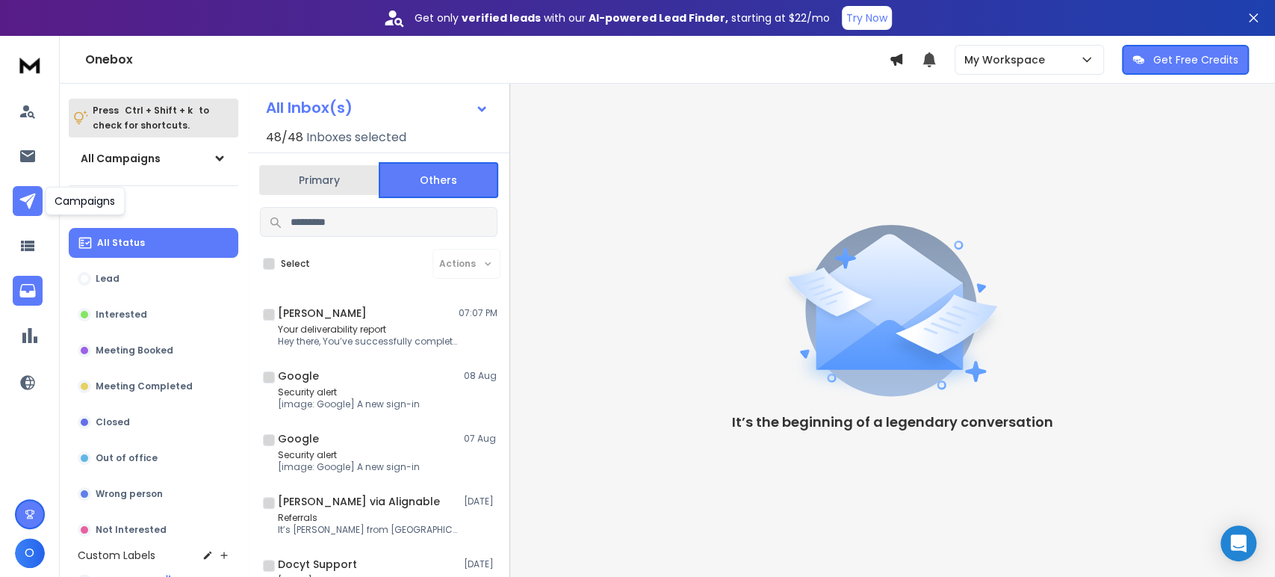
click at [30, 208] on icon at bounding box center [28, 201] width 18 height 18
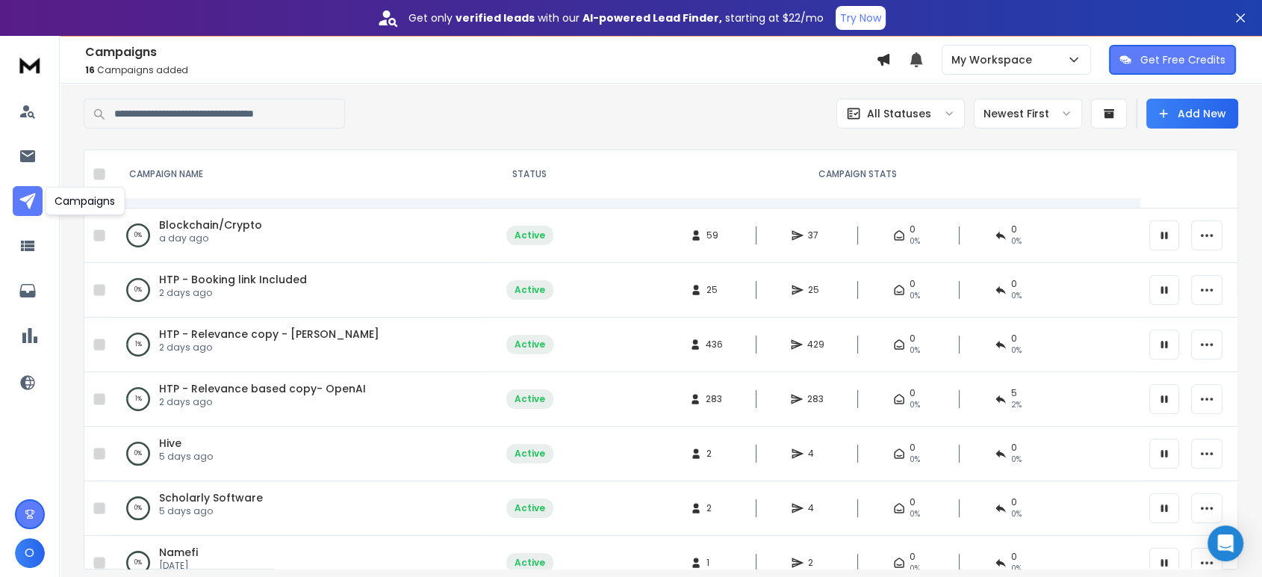
scroll to position [72, 0]
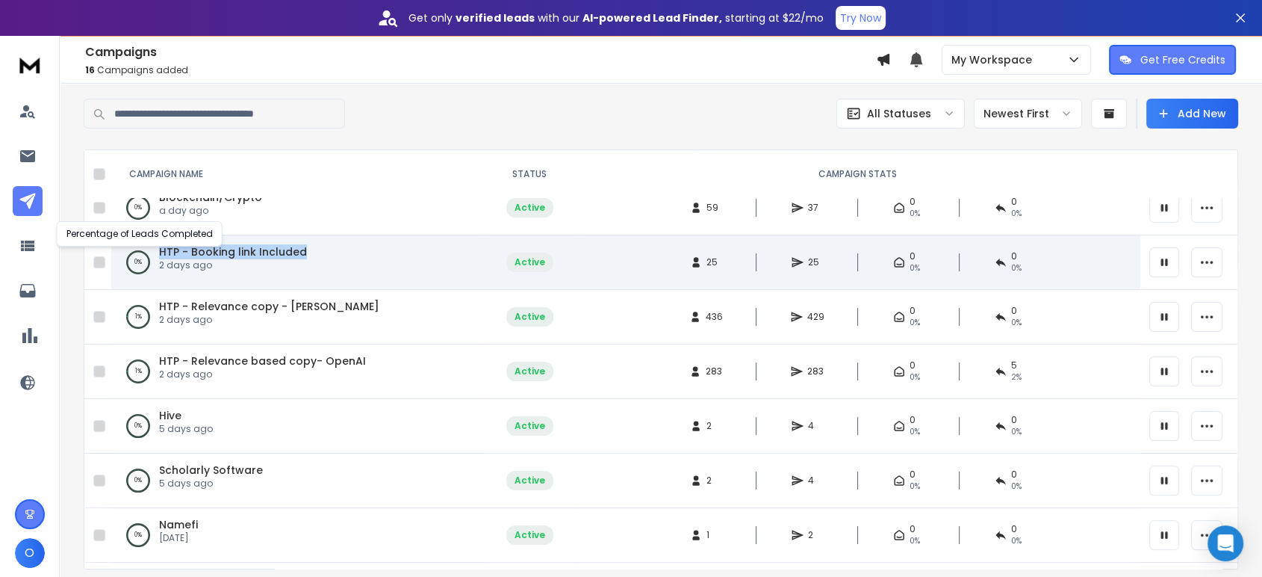
copy div "HTP - Booking link Included"
drag, startPoint x: 344, startPoint y: 243, endPoint x: 335, endPoint y: 249, distance: 10.8
click at [335, 249] on div "0 % HTP - Booking link Included 2 days ago" at bounding box center [298, 262] width 344 height 36
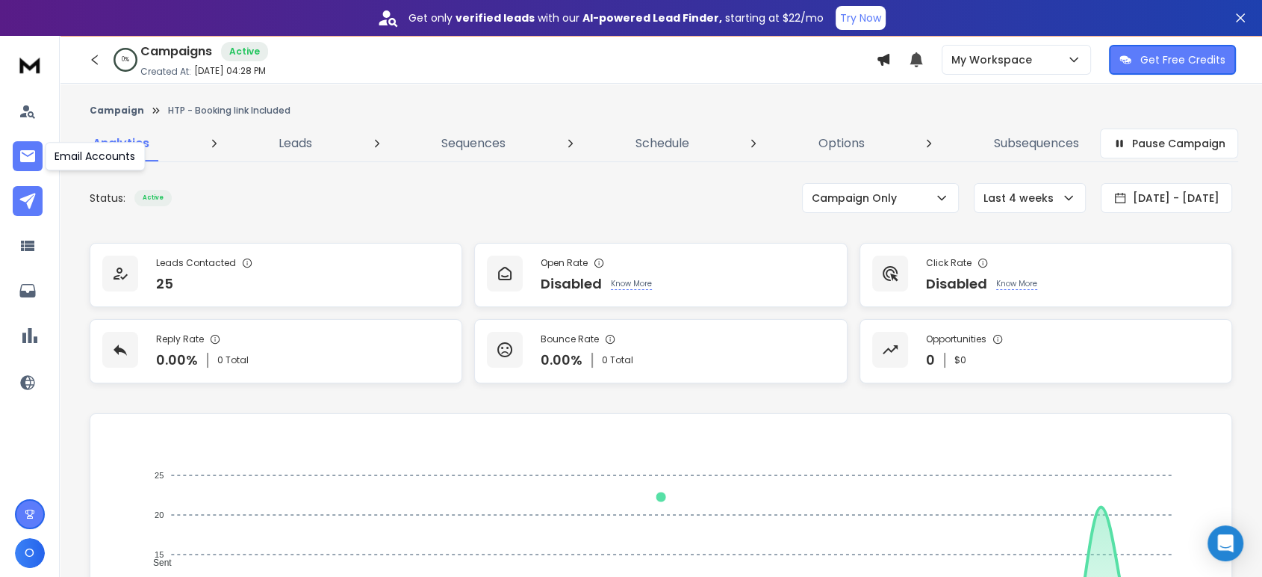
click at [34, 156] on icon at bounding box center [27, 156] width 15 height 12
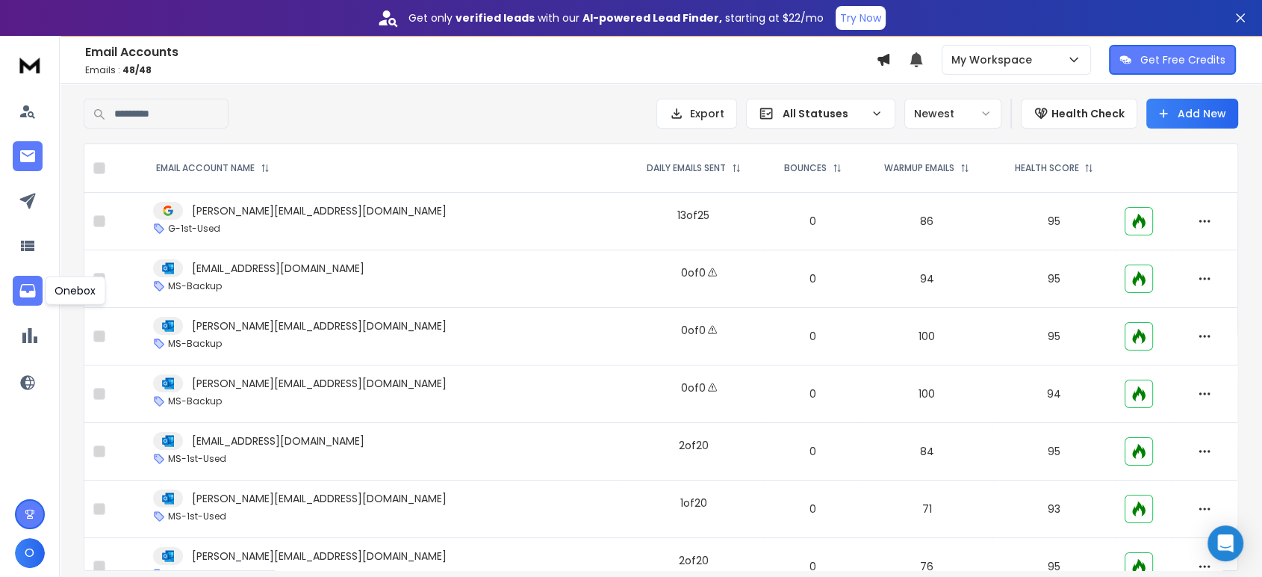
click at [20, 286] on icon at bounding box center [27, 290] width 16 height 13
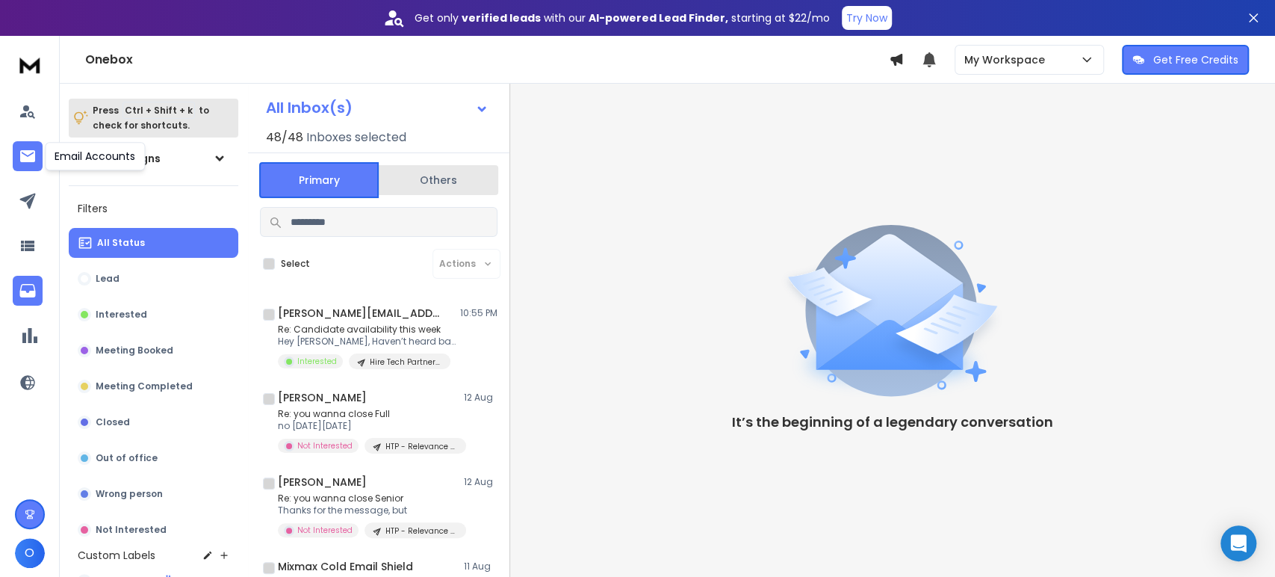
click at [34, 154] on icon at bounding box center [27, 156] width 15 height 12
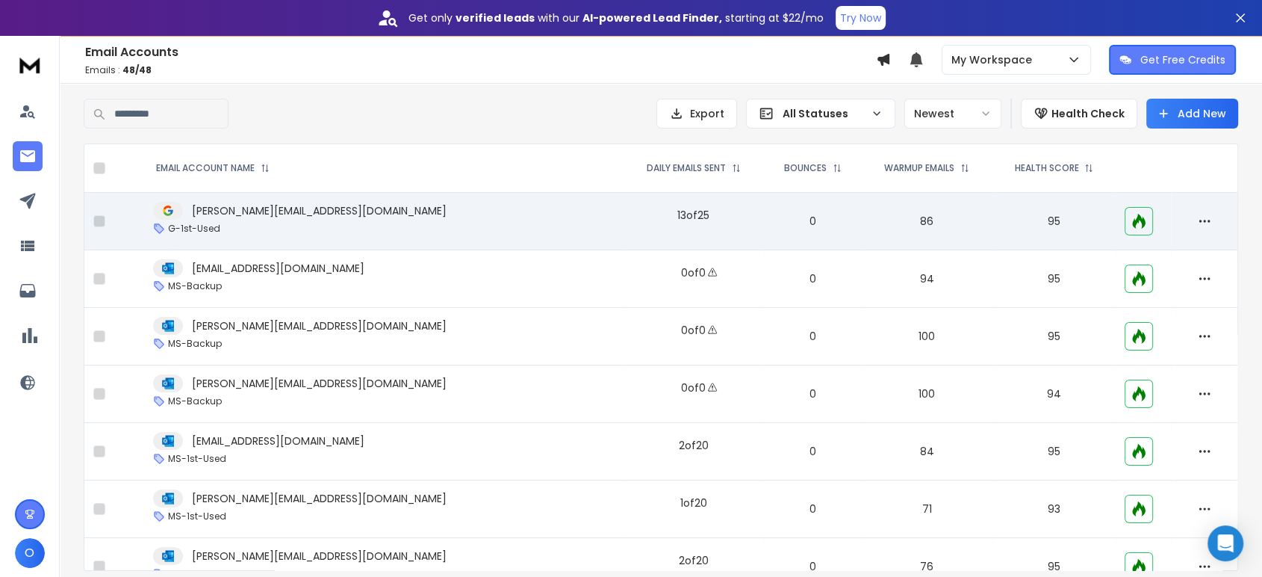
scroll to position [53, 0]
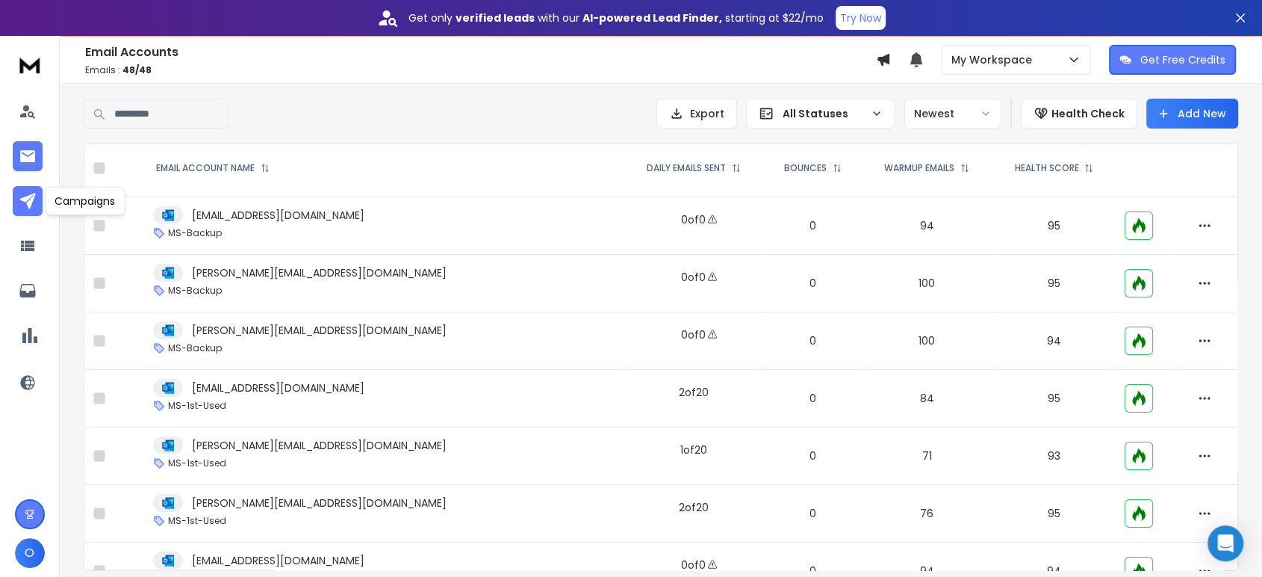
click at [32, 200] on icon at bounding box center [27, 201] width 16 height 16
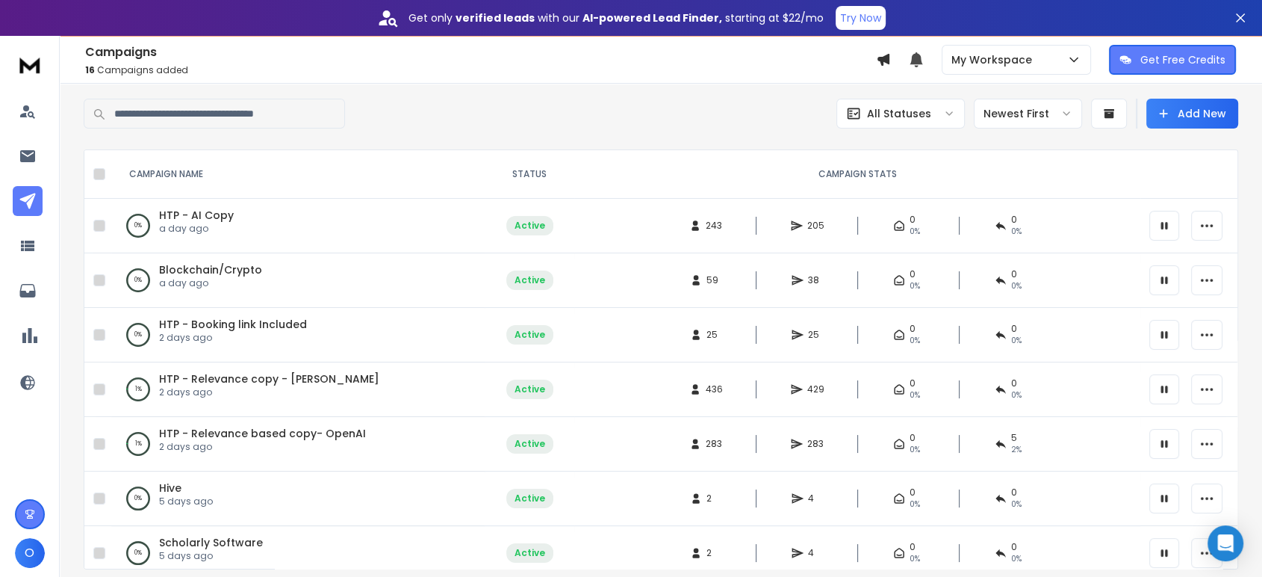
click at [729, 118] on div "Campaigns 16 Campaigns Added All Statuses Newest First Add New" at bounding box center [949, 114] width 577 height 30
click at [575, 114] on div at bounding box center [372, 114] width 577 height 30
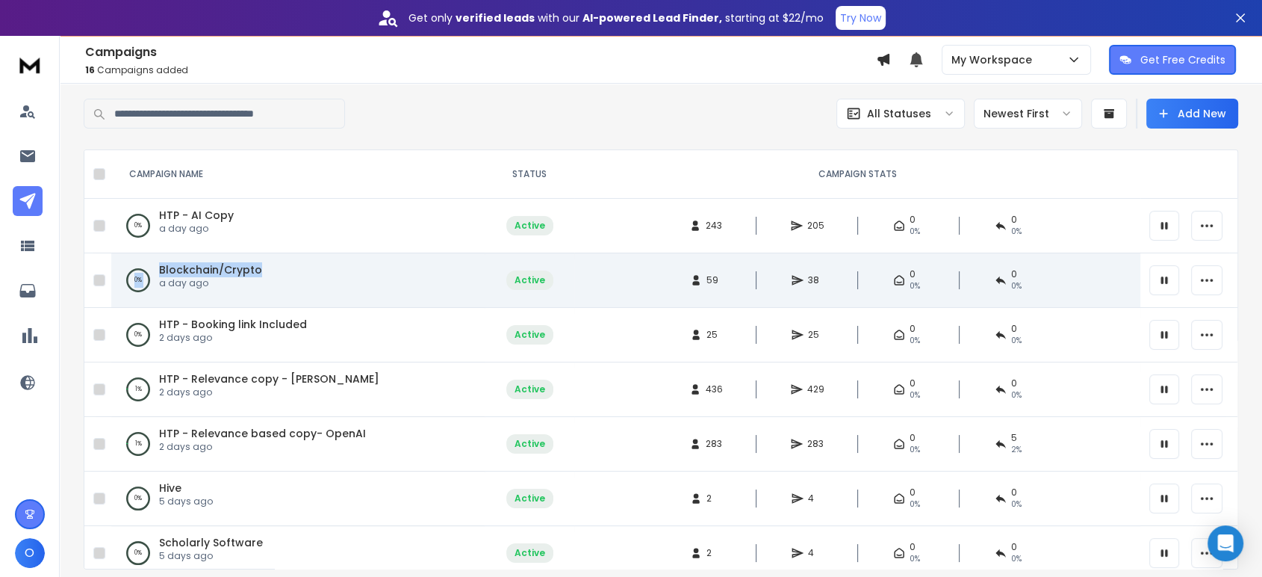
drag, startPoint x: 275, startPoint y: 260, endPoint x: 139, endPoint y: 262, distance: 135.9
click at [139, 262] on td "0 % Blockchain/Crypto a day ago" at bounding box center [297, 280] width 373 height 55
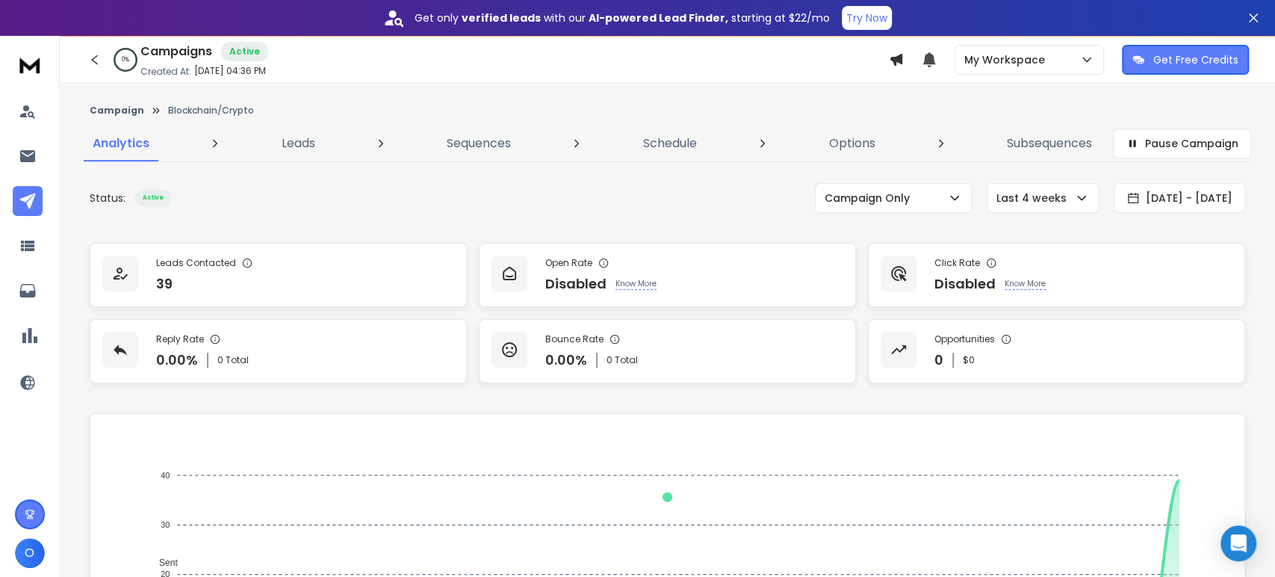
click at [349, 93] on div "Campaign Blockchain/Crypto Analytics Leads Sequences Schedule Options Subsequen…" at bounding box center [667, 526] width 1215 height 885
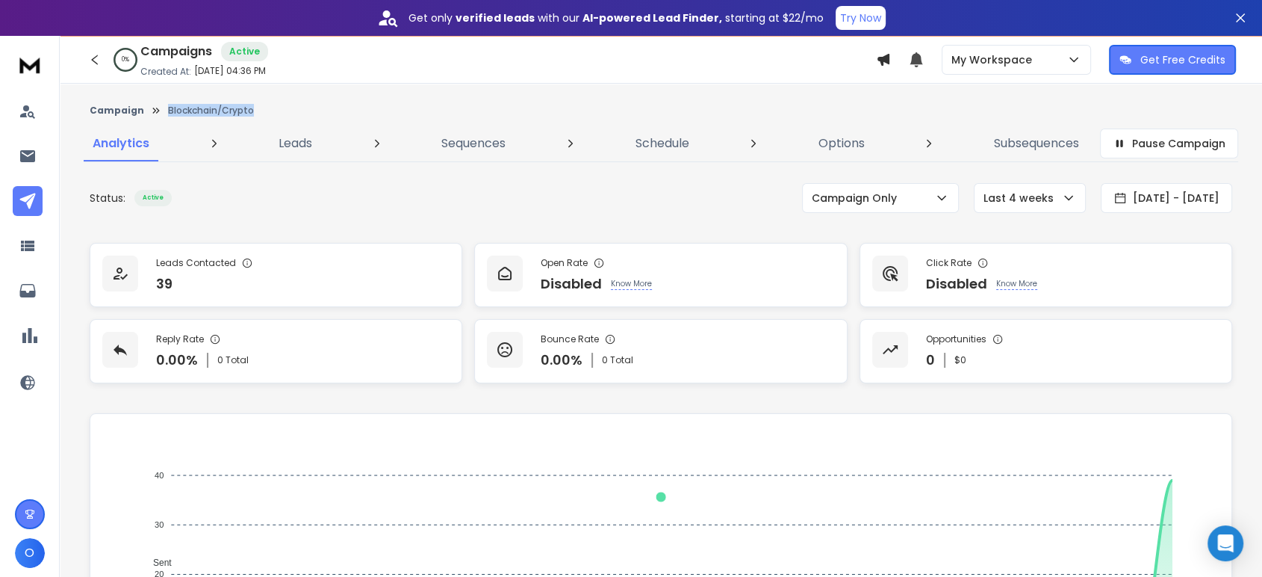
drag, startPoint x: 289, startPoint y: 105, endPoint x: 161, endPoint y: 107, distance: 127.7
click at [161, 107] on div "Campaign Blockchain/Crypto" at bounding box center [661, 111] width 1155 height 24
copy p "Blockchain/Crypto"
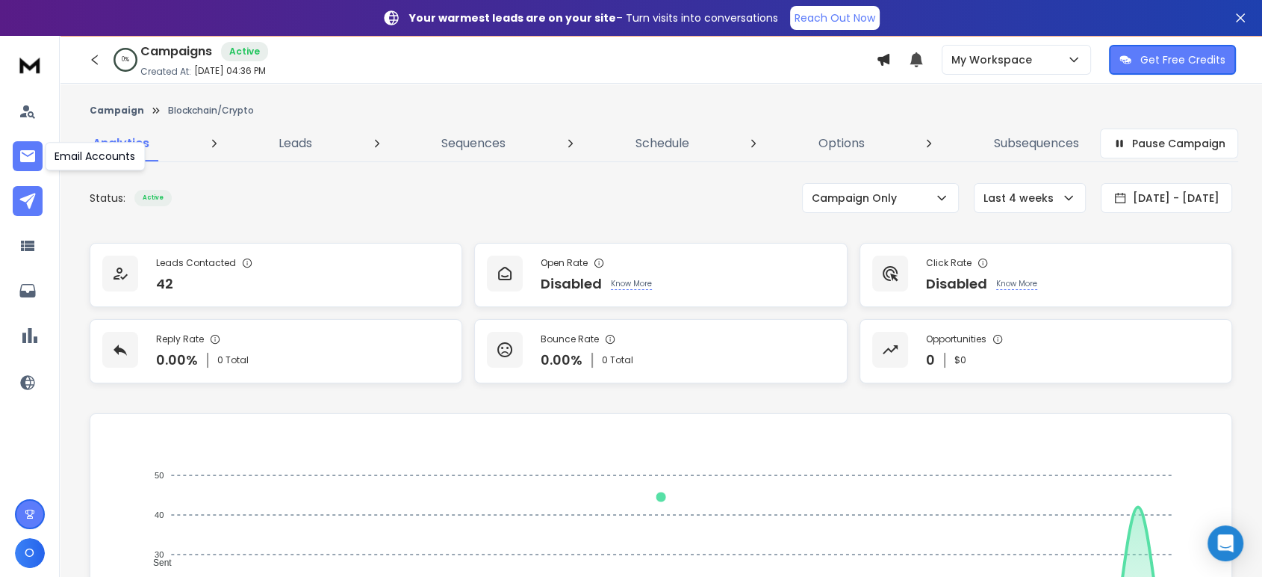
click at [21, 159] on icon at bounding box center [27, 156] width 15 height 12
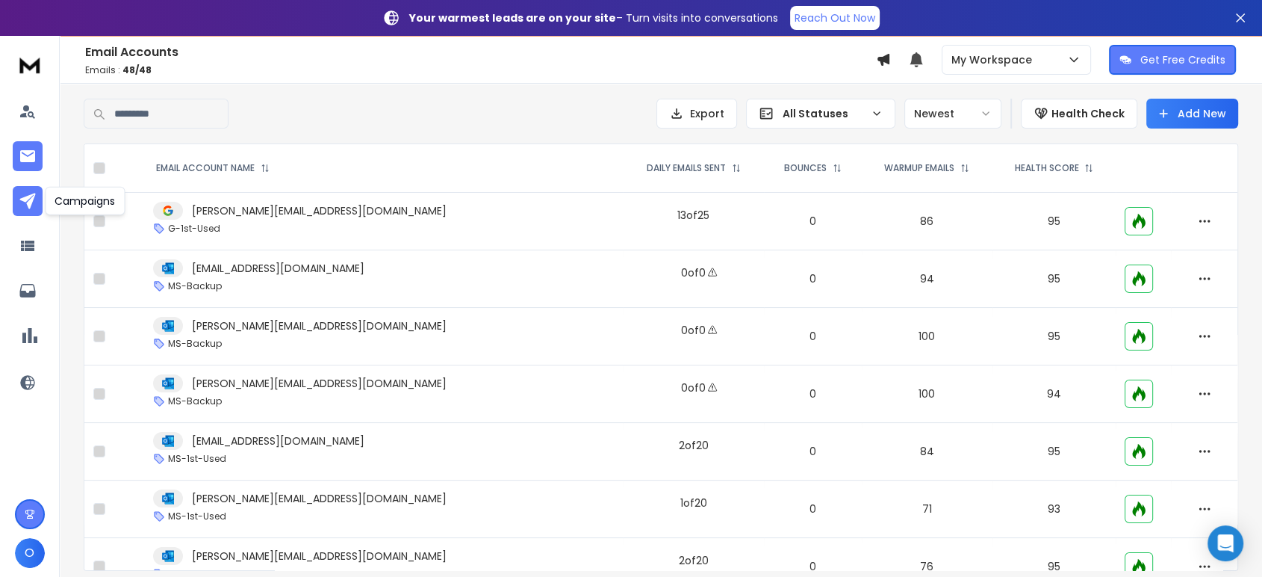
click at [25, 197] on icon at bounding box center [27, 201] width 16 height 16
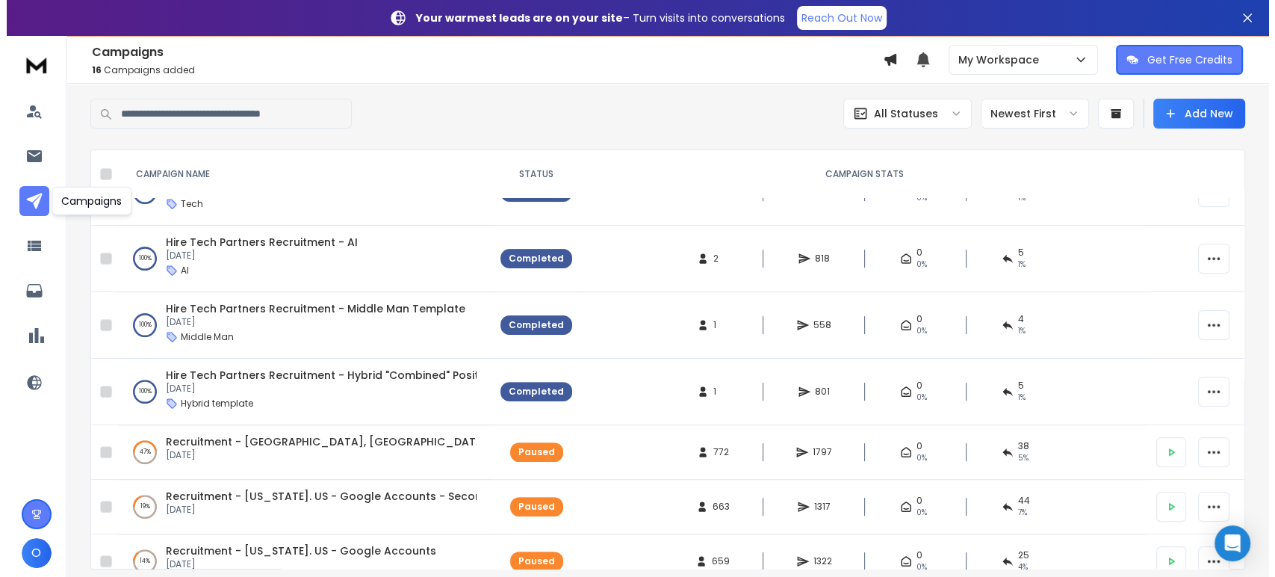
scroll to position [559, 0]
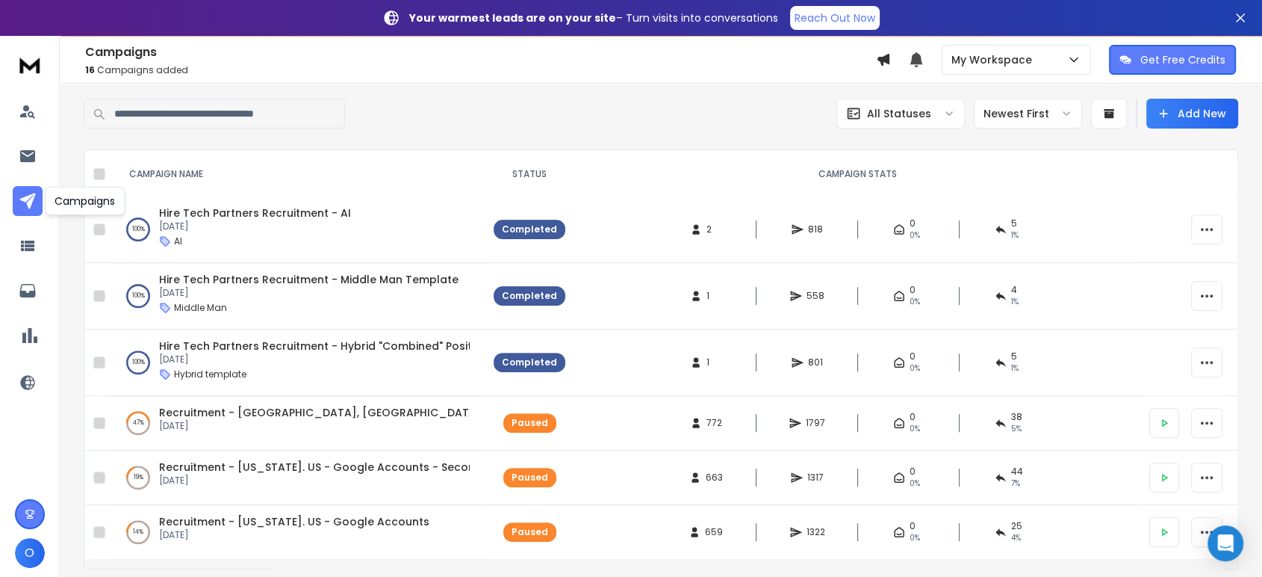
click at [7, 203] on div "O" at bounding box center [30, 309] width 60 height 547
click at [22, 285] on icon at bounding box center [28, 291] width 18 height 18
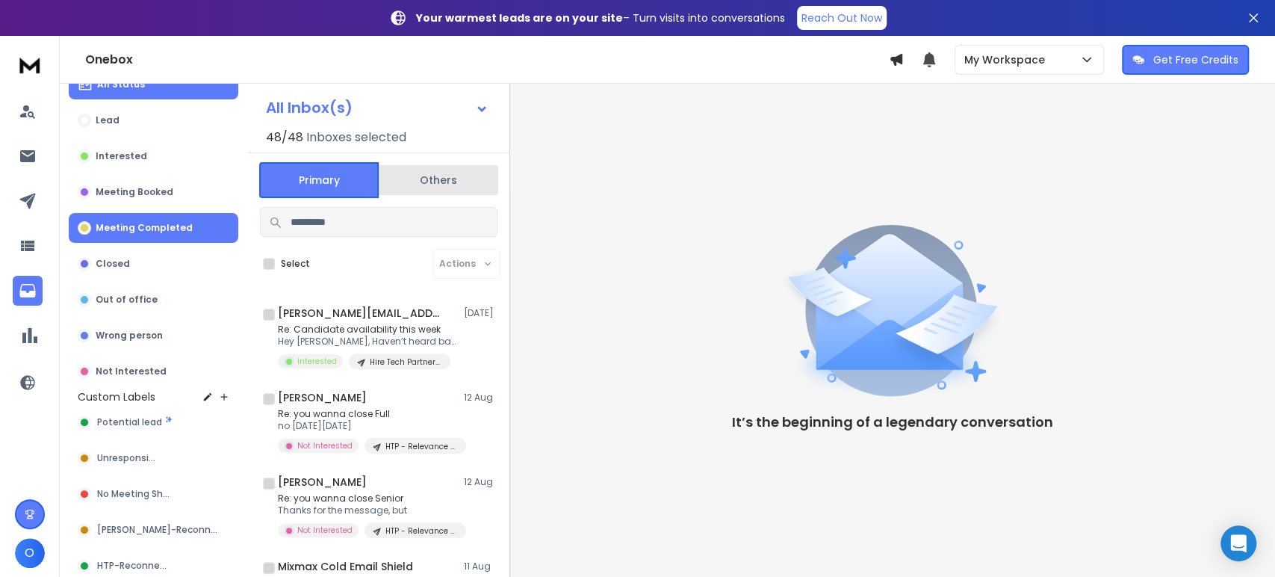
scroll to position [158, 0]
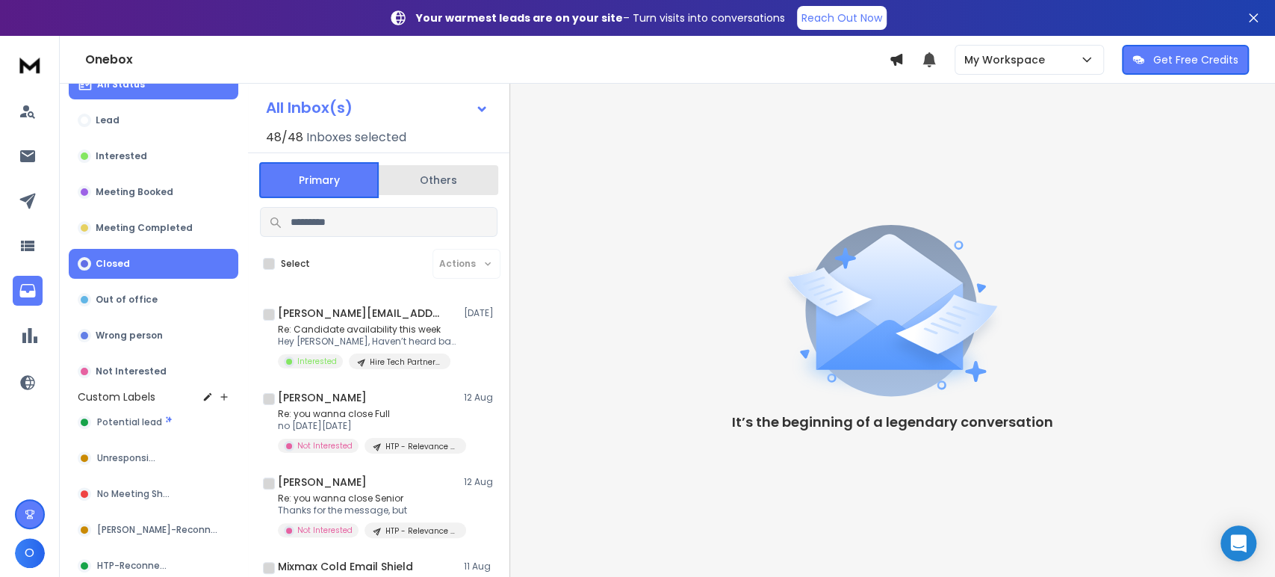
click at [141, 261] on button "Closed" at bounding box center [154, 264] width 170 height 30
